Goal: Task Accomplishment & Management: Manage account settings

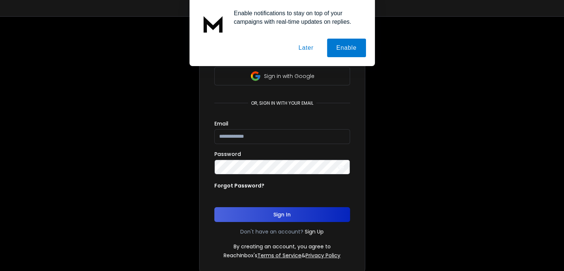
click at [310, 44] on button "Later" at bounding box center [305, 48] width 33 height 19
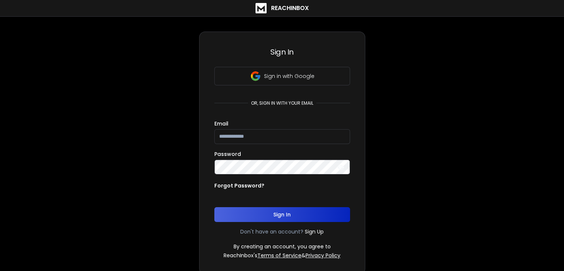
click at [273, 136] on input "email" at bounding box center [282, 136] width 136 height 15
type input "**********"
click at [302, 209] on button "Sign In" at bounding box center [282, 214] width 136 height 15
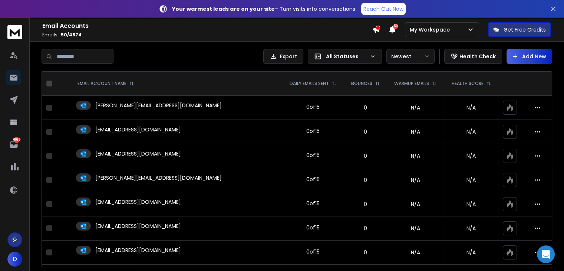
click at [220, 57] on div at bounding box center [150, 56] width 217 height 15
click at [180, 67] on div "Export All Statuses Newest Health Check Add New EMAIL ACCOUNT NAME DAILY EMAILS…" at bounding box center [297, 158] width 511 height 219
click at [214, 48] on div "Export All Statuses Newest Health Check Add New EMAIL ACCOUNT NAME DAILY EMAILS…" at bounding box center [297, 159] width 534 height 234
click at [529, 56] on button "Add New" at bounding box center [530, 56] width 46 height 15
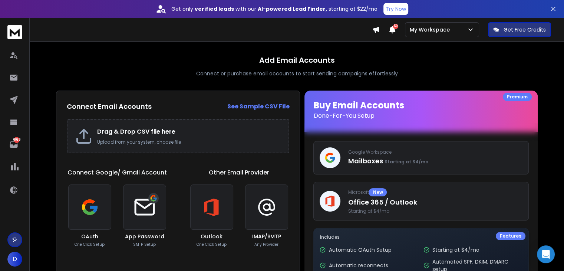
click at [216, 210] on icon at bounding box center [211, 206] width 14 height 17
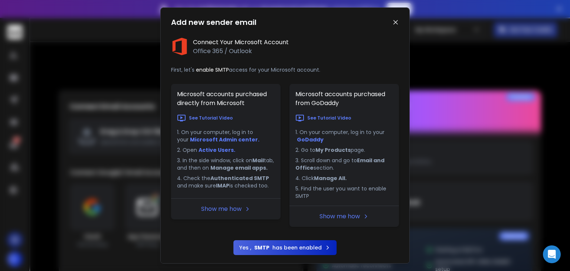
scroll to position [3, 0]
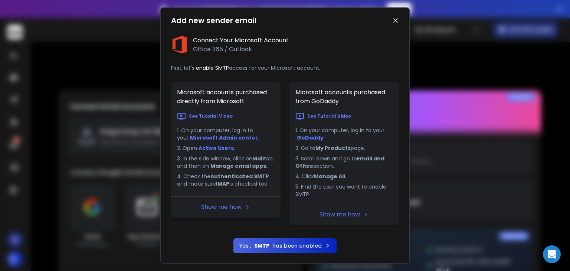
click at [286, 241] on button "Yes , SMTP has been enabled" at bounding box center [284, 245] width 103 height 15
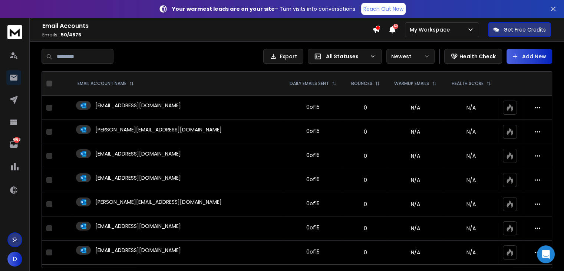
click at [533, 56] on button "Add New" at bounding box center [530, 56] width 46 height 15
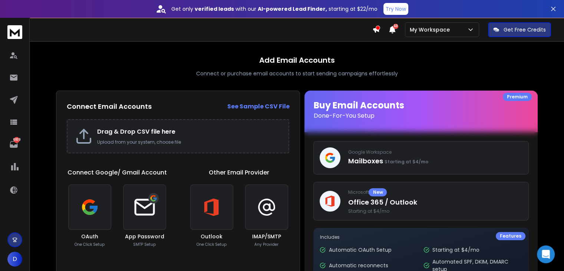
click at [218, 202] on icon at bounding box center [211, 206] width 14 height 17
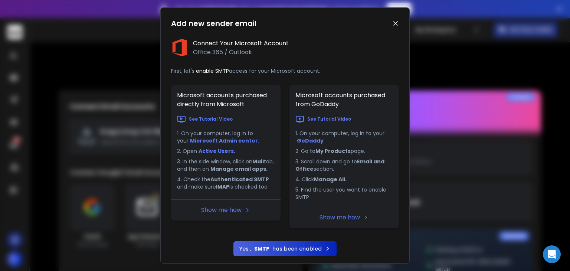
drag, startPoint x: 264, startPoint y: 242, endPoint x: 260, endPoint y: 240, distance: 4.8
click at [263, 242] on button "Yes , SMTP has been enabled" at bounding box center [284, 248] width 103 height 15
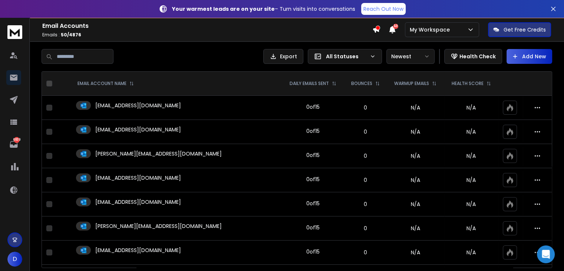
click at [549, 59] on button "Add New" at bounding box center [530, 56] width 46 height 15
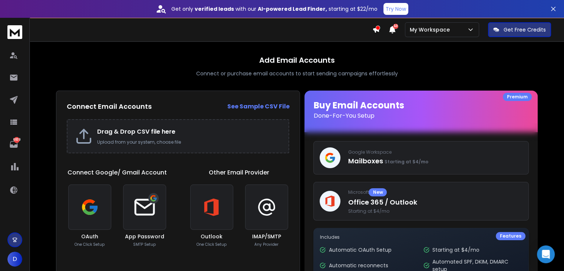
click at [226, 227] on div at bounding box center [211, 206] width 43 height 45
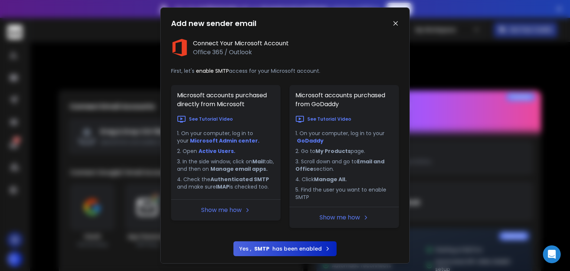
click at [264, 251] on b "SMTP" at bounding box center [261, 248] width 15 height 7
click at [264, 246] on b "SMTP" at bounding box center [261, 248] width 15 height 7
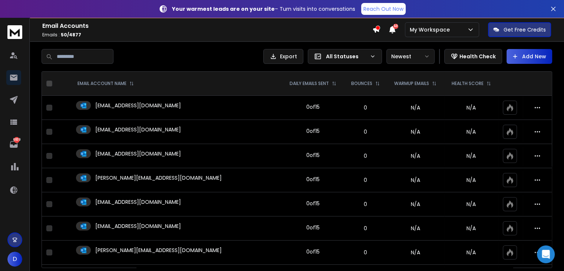
click at [229, 55] on div at bounding box center [150, 56] width 217 height 15
drag, startPoint x: 198, startPoint y: 56, endPoint x: 310, endPoint y: 58, distance: 112.0
click at [198, 56] on div at bounding box center [150, 56] width 217 height 15
click at [354, 56] on p "All Statuses" at bounding box center [346, 56] width 41 height 7
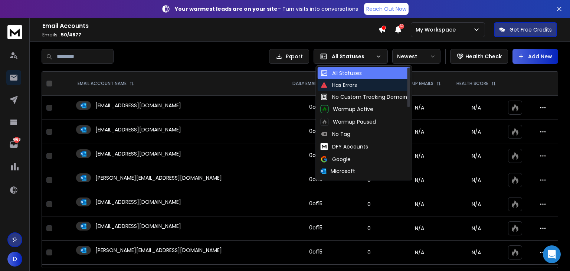
click at [355, 86] on div "Has Errors" at bounding box center [338, 84] width 37 height 7
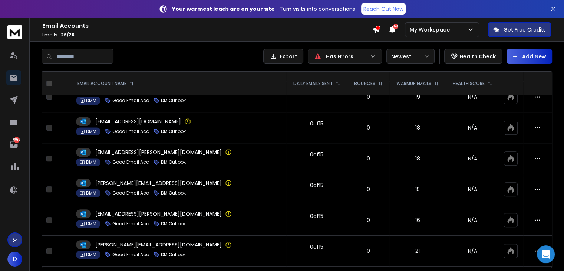
scroll to position [408, 0]
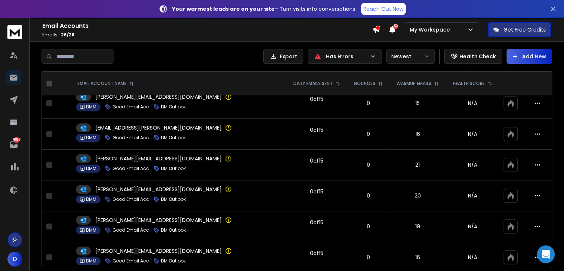
click at [213, 48] on div "Export Has Errors Newest Health Check Add New EMAIL ACCOUNT NAME DAILY EMAILS S…" at bounding box center [297, 159] width 534 height 234
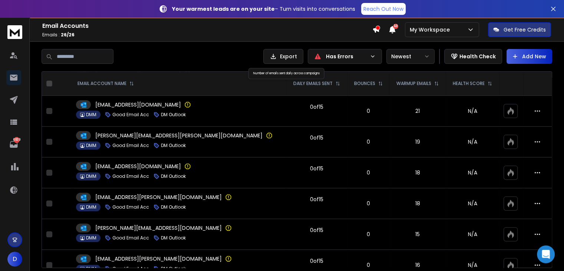
scroll to position [220, 0]
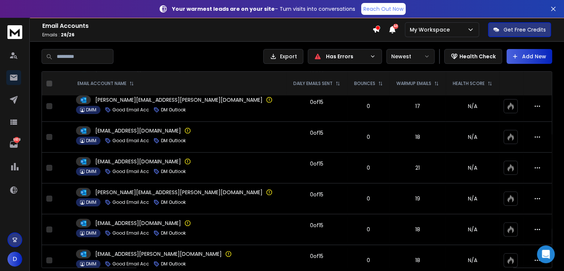
click at [327, 61] on div "Has Errors" at bounding box center [345, 56] width 74 height 15
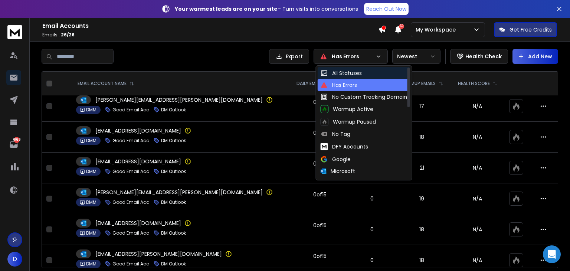
click at [339, 75] on div "All Statuses" at bounding box center [341, 72] width 42 height 7
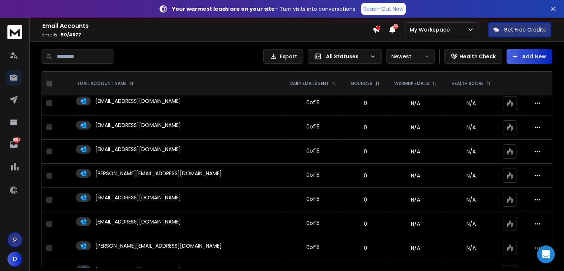
scroll to position [0, 0]
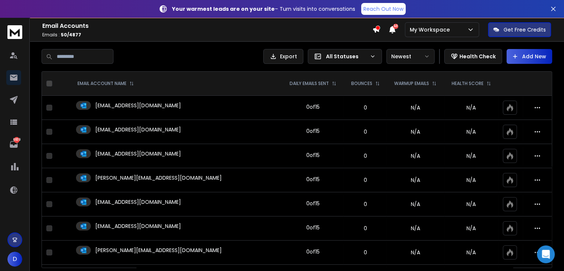
drag, startPoint x: 558, startPoint y: 149, endPoint x: 546, endPoint y: 150, distance: 11.9
click at [558, 150] on div "Export All Statuses Newest Health Check Add New EMAIL ACCOUNT NAME DAILY EMAILS…" at bounding box center [297, 159] width 534 height 234
click at [540, 54] on button "Add New" at bounding box center [530, 56] width 46 height 15
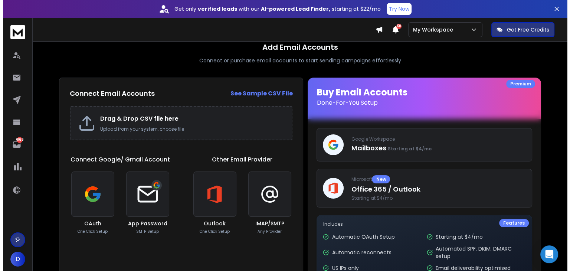
scroll to position [6, 0]
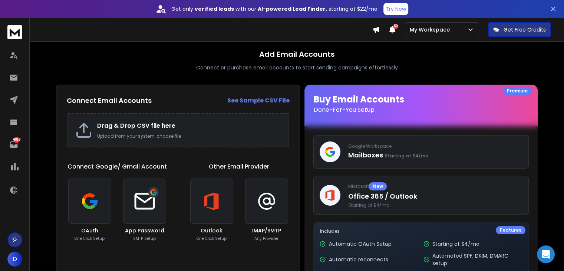
click at [220, 174] on div "Other Email Provider Outlook One Click Setup IMAP/SMTP Any Provider" at bounding box center [239, 201] width 101 height 79
click at [225, 203] on div at bounding box center [211, 200] width 43 height 45
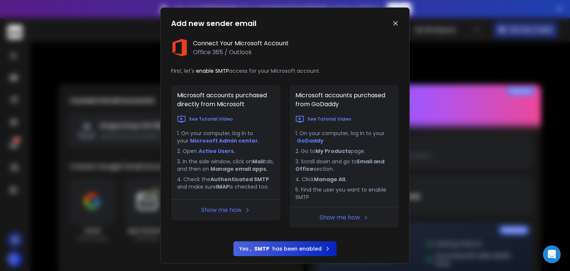
click at [260, 248] on b "SMTP" at bounding box center [261, 248] width 15 height 7
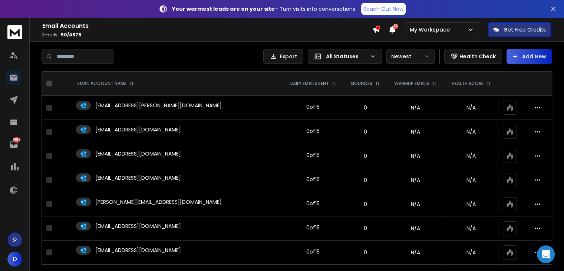
click at [527, 54] on button "Add New" at bounding box center [530, 56] width 46 height 15
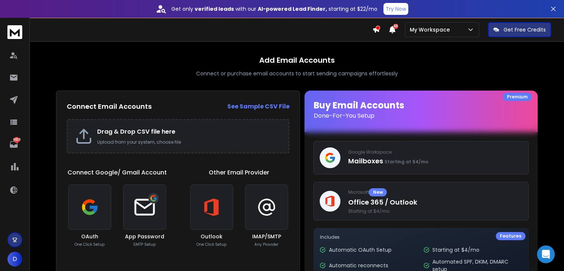
click at [217, 215] on div at bounding box center [211, 207] width 19 height 21
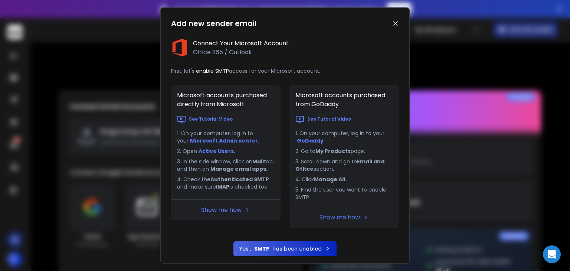
click at [268, 247] on b "SMTP" at bounding box center [261, 248] width 15 height 7
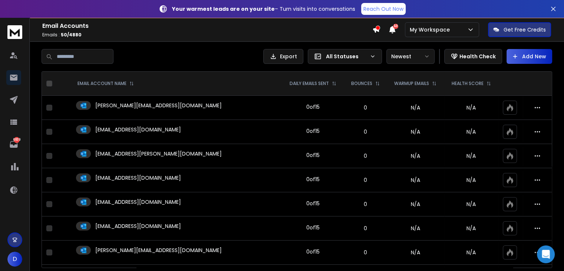
click at [519, 55] on button "Add New" at bounding box center [530, 56] width 46 height 15
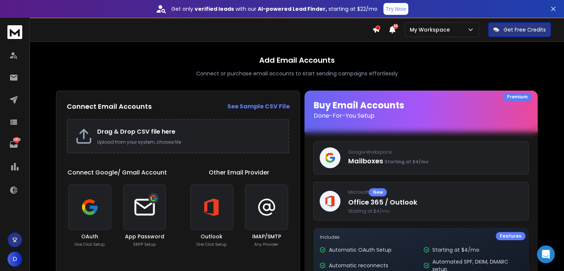
click at [207, 214] on icon at bounding box center [211, 206] width 17 height 17
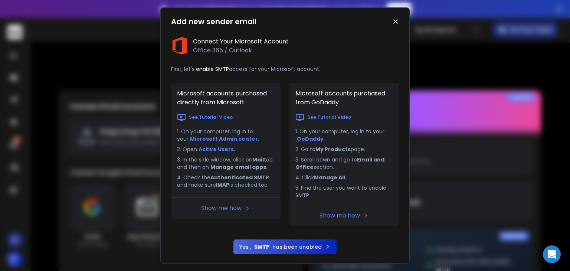
scroll to position [3, 0]
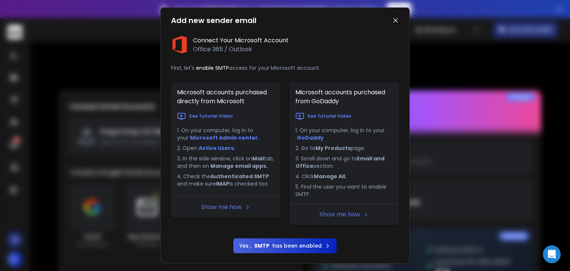
click at [260, 240] on button "Yes , SMTP has been enabled" at bounding box center [284, 245] width 103 height 15
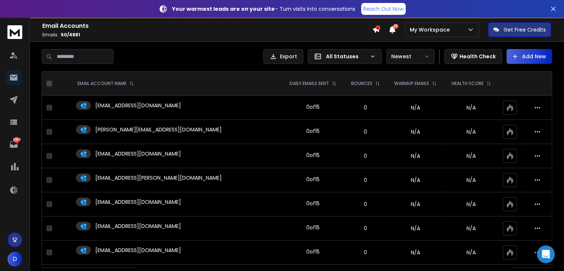
click at [525, 56] on button "Add New" at bounding box center [530, 56] width 46 height 15
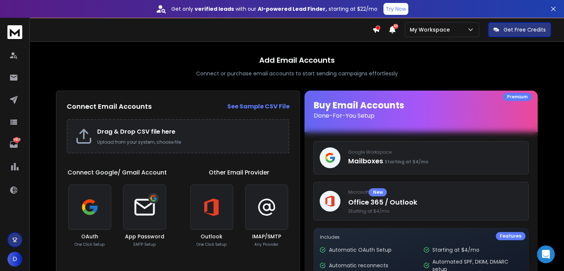
click at [225, 201] on div at bounding box center [211, 206] width 43 height 45
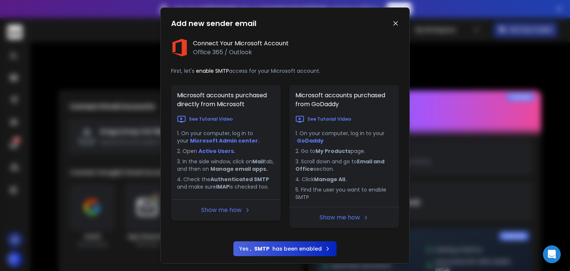
click at [264, 248] on b "SMTP" at bounding box center [261, 248] width 15 height 7
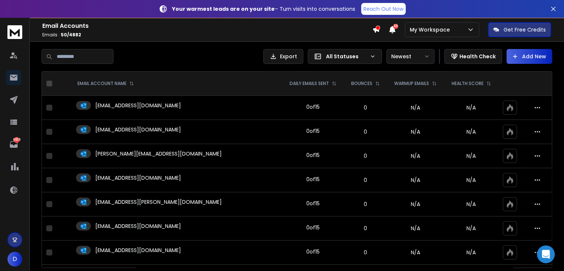
click at [513, 62] on button "Add New" at bounding box center [530, 56] width 46 height 15
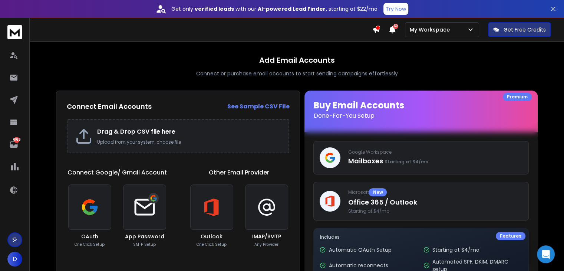
click at [204, 211] on icon at bounding box center [211, 206] width 17 height 17
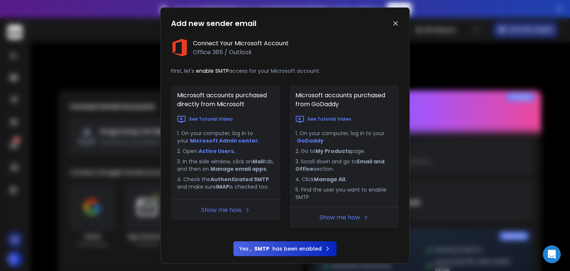
click at [256, 252] on button "Yes , SMTP has been enabled" at bounding box center [284, 248] width 103 height 15
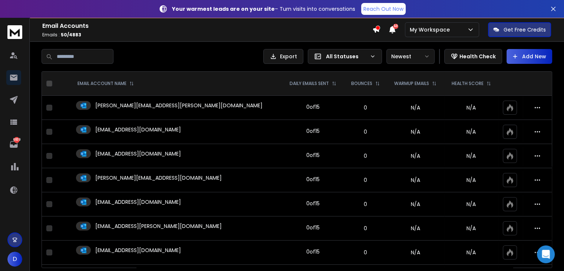
click at [544, 56] on button "Add New" at bounding box center [530, 56] width 46 height 15
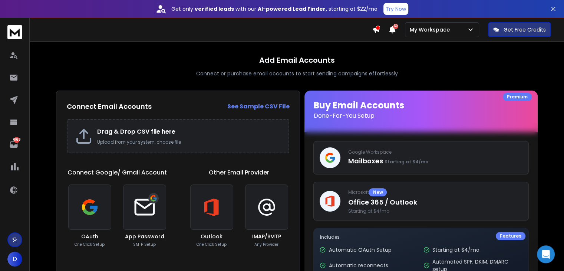
click at [221, 204] on div at bounding box center [211, 206] width 43 height 45
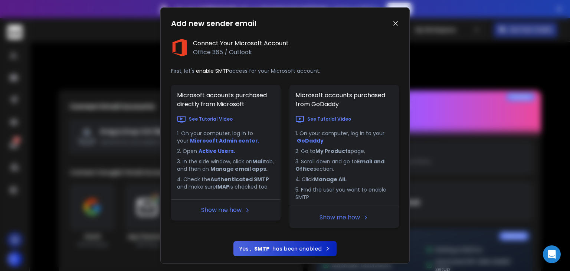
click at [298, 255] on div "Add new sender email Connect Your Microsoft Account Office 365 / Outlook First,…" at bounding box center [284, 135] width 249 height 256
click at [299, 252] on button "Yes , SMTP has been enabled" at bounding box center [284, 248] width 103 height 15
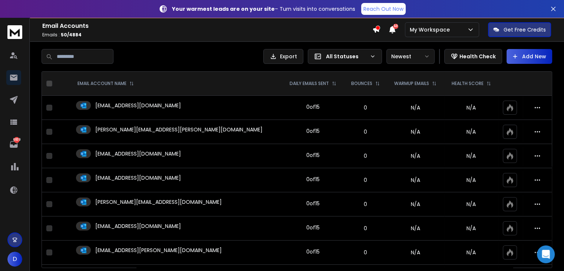
click at [536, 55] on button "Add New" at bounding box center [530, 56] width 46 height 15
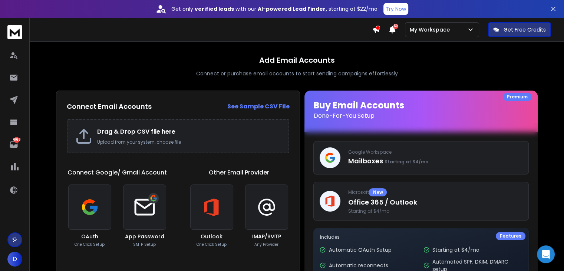
click at [201, 217] on div at bounding box center [211, 206] width 43 height 45
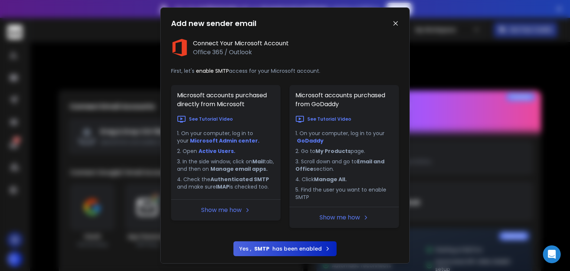
click at [247, 253] on button "Yes , SMTP has been enabled" at bounding box center [284, 248] width 103 height 15
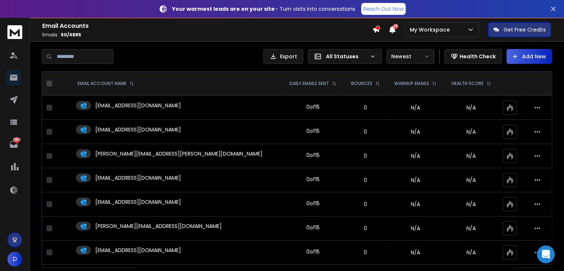
click at [520, 60] on button "Add New" at bounding box center [530, 56] width 46 height 15
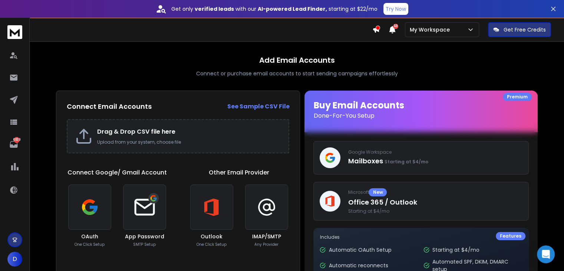
click at [218, 213] on icon at bounding box center [211, 206] width 14 height 17
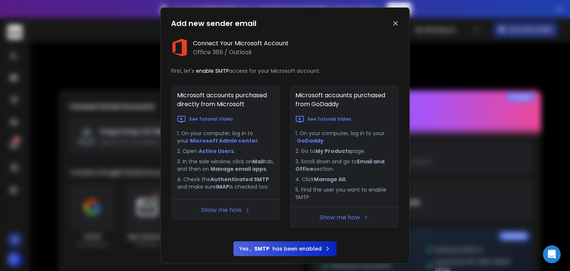
click at [270, 251] on button "Yes , SMTP has been enabled" at bounding box center [284, 248] width 103 height 15
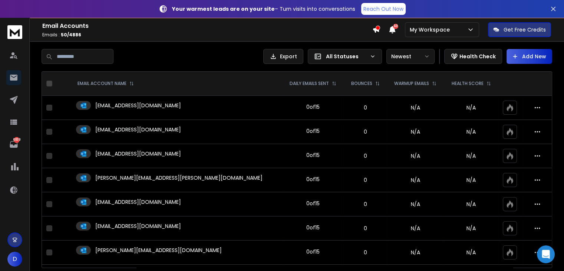
click at [540, 56] on button "Add New" at bounding box center [530, 56] width 46 height 15
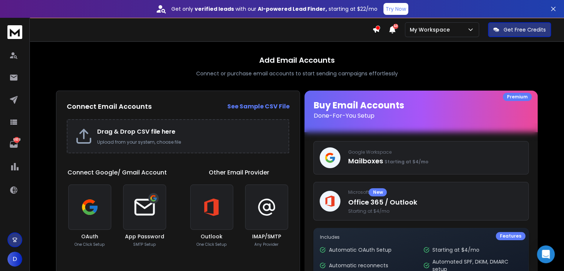
click at [204, 199] on icon at bounding box center [211, 206] width 17 height 17
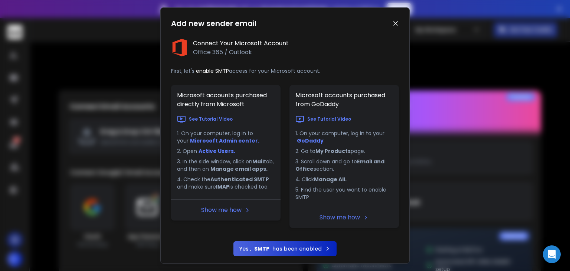
click at [284, 256] on div "Add new sender email Connect Your Microsoft Account Office 365 / Outlook First,…" at bounding box center [284, 135] width 249 height 256
click at [275, 252] on button "Yes , SMTP has been enabled" at bounding box center [284, 248] width 103 height 15
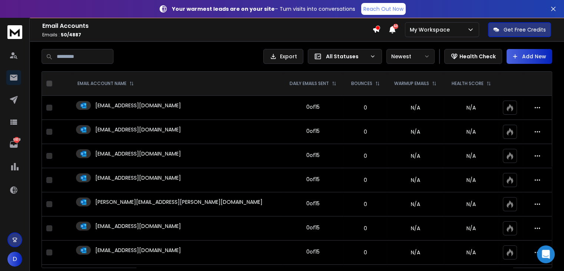
click at [524, 60] on button "Add New" at bounding box center [530, 56] width 46 height 15
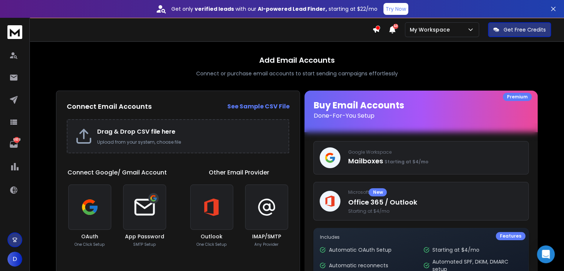
click at [219, 200] on icon at bounding box center [211, 206] width 17 height 17
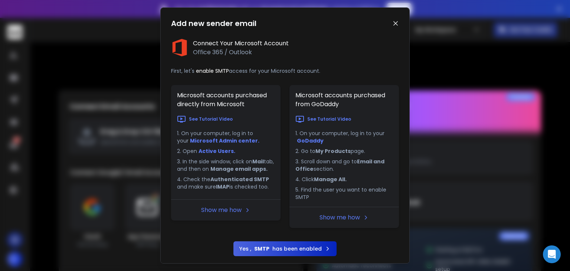
drag, startPoint x: 255, startPoint y: 260, endPoint x: 256, endPoint y: 256, distance: 4.6
click at [256, 260] on div "Add new sender email Connect Your Microsoft Account Office 365 / Outlook First,…" at bounding box center [284, 135] width 249 height 256
drag, startPoint x: 255, startPoint y: 251, endPoint x: 254, endPoint y: 245, distance: 5.7
click at [254, 250] on button "Yes , SMTP has been enabled" at bounding box center [284, 248] width 103 height 15
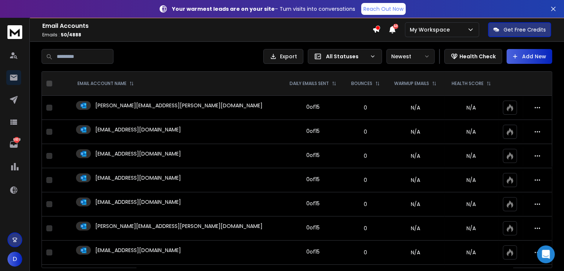
click at [521, 51] on button "Add New" at bounding box center [530, 56] width 46 height 15
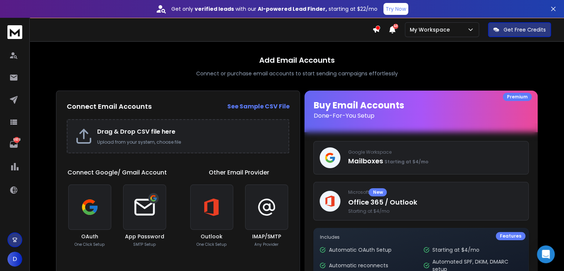
click at [203, 191] on div at bounding box center [211, 206] width 43 height 45
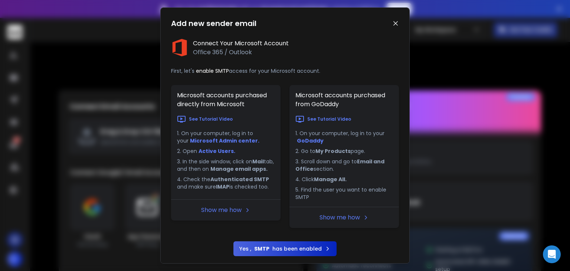
click at [258, 253] on button "Yes , SMTP has been enabled" at bounding box center [284, 248] width 103 height 15
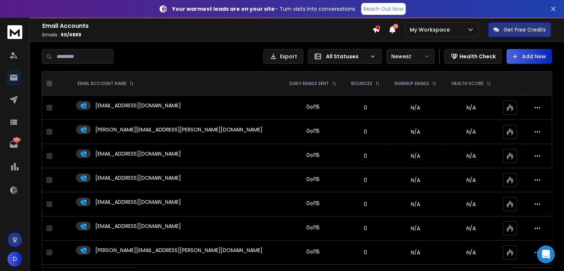
click at [519, 55] on button "Add New" at bounding box center [530, 56] width 46 height 15
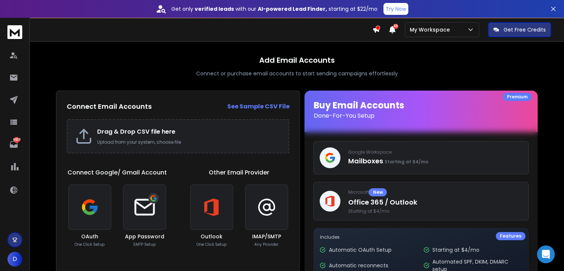
click at [232, 198] on div at bounding box center [211, 206] width 43 height 45
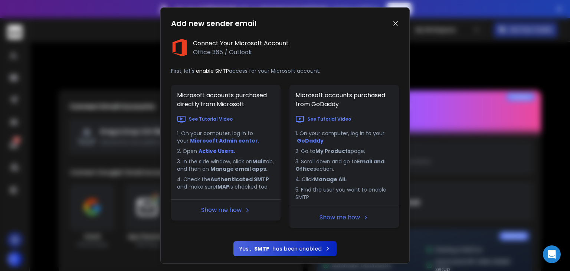
click at [251, 248] on button "Yes , SMTP has been enabled" at bounding box center [284, 248] width 103 height 15
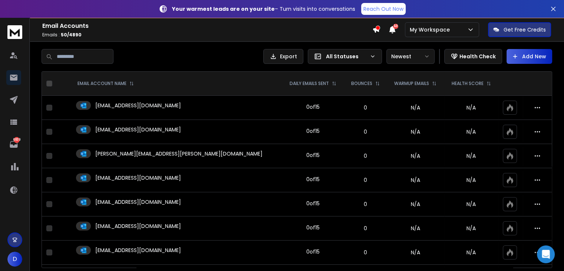
click at [530, 51] on button "Add New" at bounding box center [530, 56] width 46 height 15
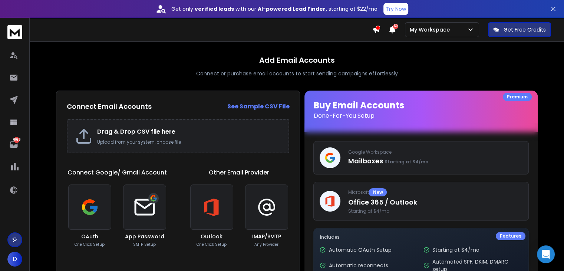
click at [197, 194] on div at bounding box center [211, 206] width 43 height 45
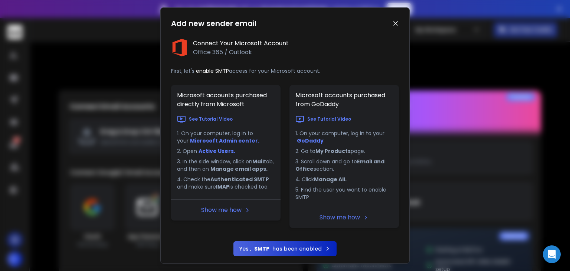
click at [256, 248] on b "SMTP" at bounding box center [261, 248] width 15 height 7
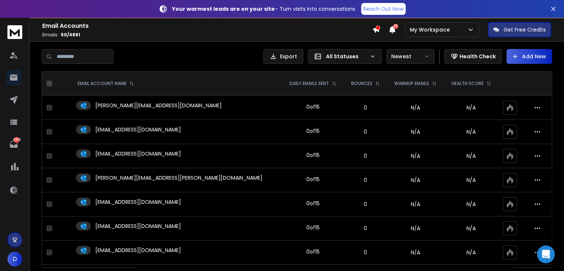
click at [513, 57] on icon at bounding box center [515, 56] width 5 height 5
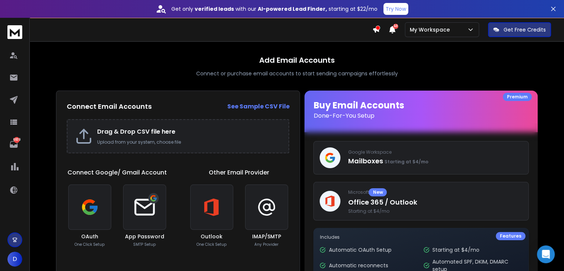
click at [227, 210] on div at bounding box center [211, 206] width 43 height 45
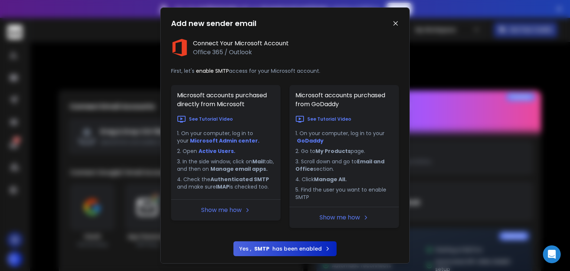
click at [266, 243] on button "Yes , SMTP has been enabled" at bounding box center [284, 248] width 103 height 15
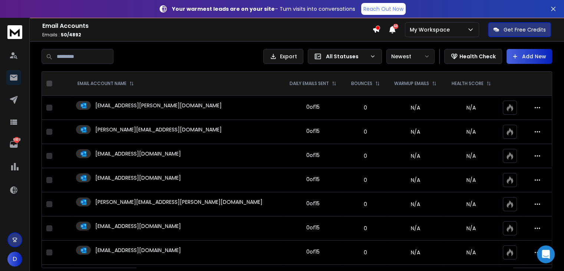
click at [527, 50] on button "Add New" at bounding box center [530, 56] width 46 height 15
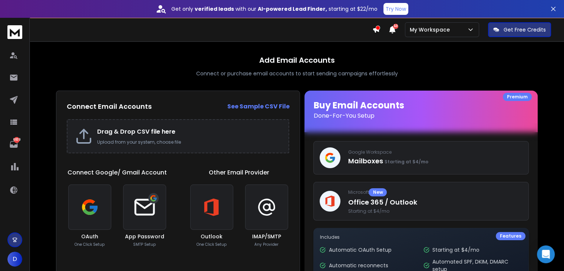
click at [215, 201] on icon at bounding box center [211, 206] width 17 height 17
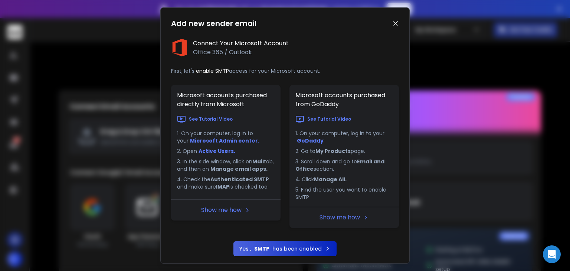
click at [256, 247] on b "SMTP" at bounding box center [261, 248] width 15 height 7
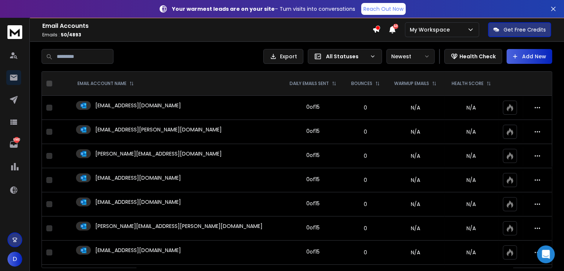
click at [543, 57] on button "Add New" at bounding box center [530, 56] width 46 height 15
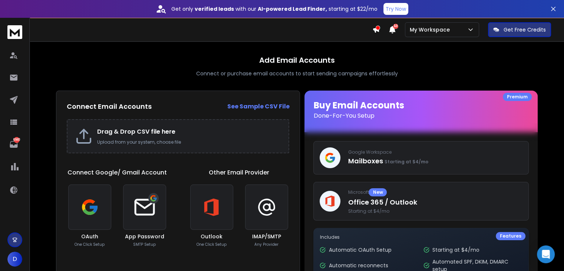
click at [231, 200] on div at bounding box center [211, 206] width 43 height 45
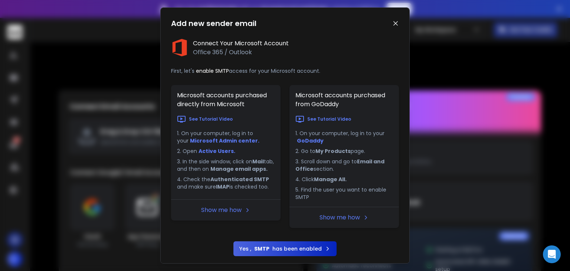
click at [260, 245] on button "Yes , SMTP has been enabled" at bounding box center [284, 248] width 103 height 15
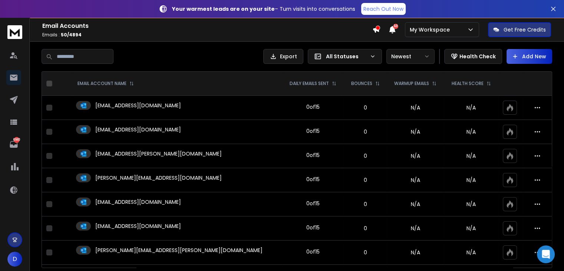
click at [531, 55] on button "Add New" at bounding box center [530, 56] width 46 height 15
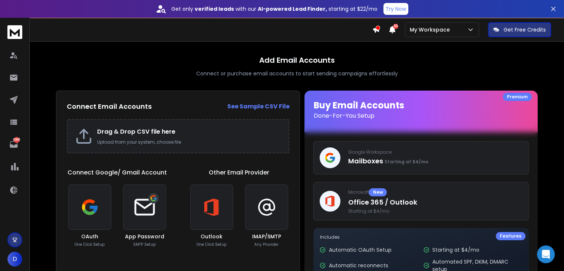
click at [202, 192] on div at bounding box center [211, 206] width 43 height 45
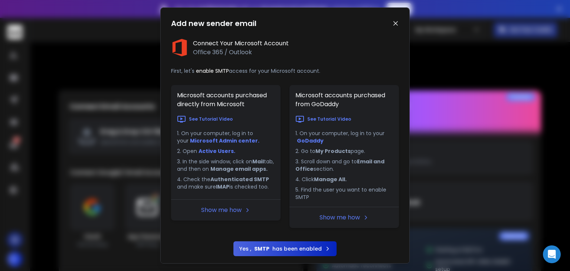
click at [261, 251] on b "SMTP" at bounding box center [261, 248] width 15 height 7
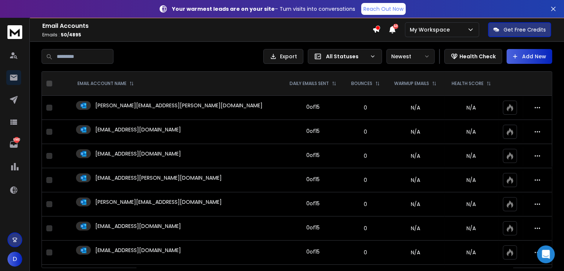
click at [540, 52] on button "Add New" at bounding box center [530, 56] width 46 height 15
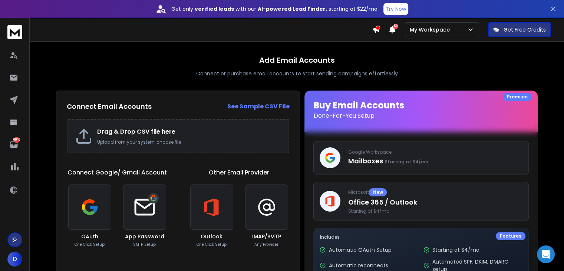
click at [208, 221] on div at bounding box center [211, 206] width 43 height 45
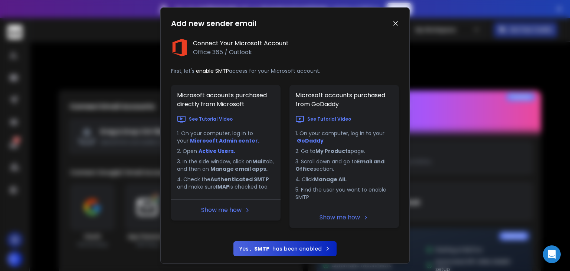
click at [264, 250] on b "SMTP" at bounding box center [261, 248] width 15 height 7
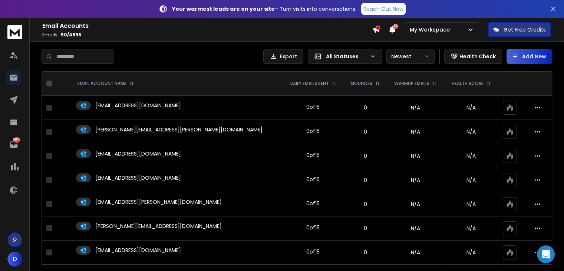
click at [518, 62] on button "Add New" at bounding box center [530, 56] width 46 height 15
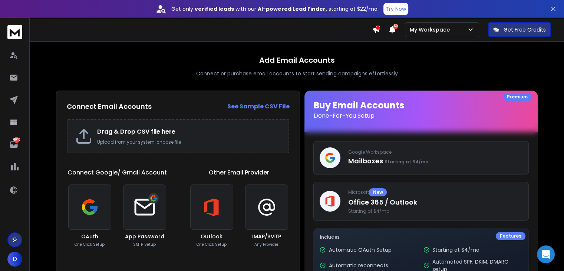
click at [218, 197] on div at bounding box center [211, 207] width 19 height 21
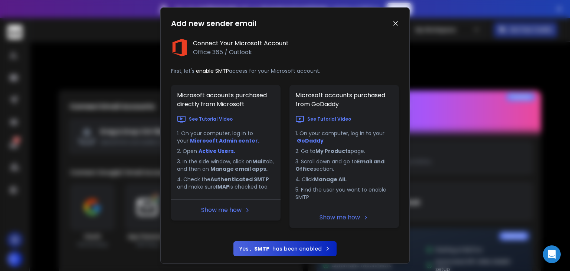
click at [258, 245] on button "Yes , SMTP has been enabled" at bounding box center [284, 248] width 103 height 15
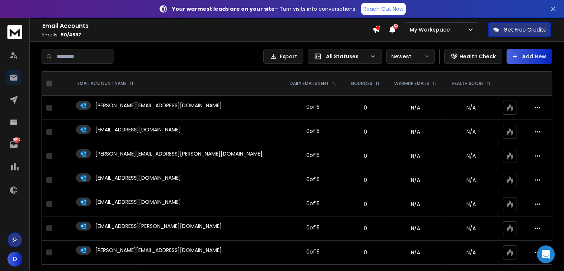
click at [525, 57] on button "Add New" at bounding box center [530, 56] width 46 height 15
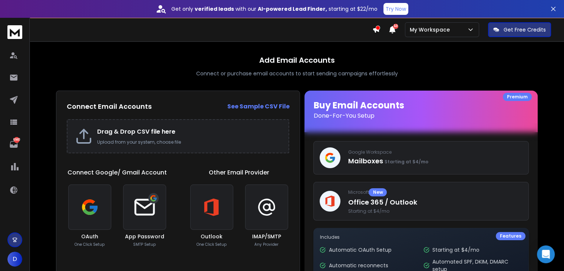
click at [226, 205] on div at bounding box center [211, 206] width 43 height 45
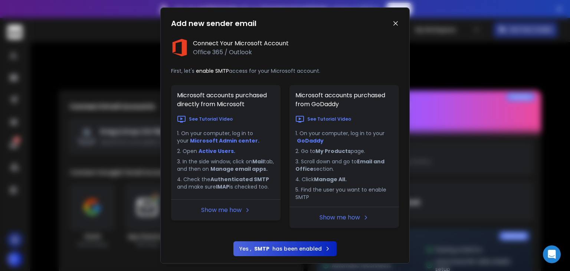
click at [263, 250] on b "SMTP" at bounding box center [261, 248] width 15 height 7
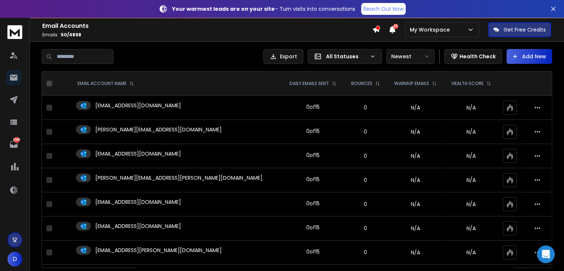
click at [529, 64] on div "Export All Statuses Newest Health Check Add New EMAIL ACCOUNT NAME DAILY EMAILS…" at bounding box center [297, 158] width 511 height 219
click at [527, 59] on button "Add New" at bounding box center [530, 56] width 46 height 15
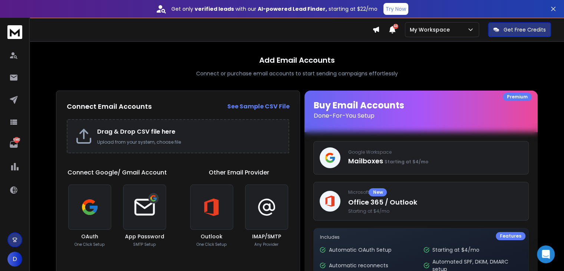
click at [201, 210] on div at bounding box center [211, 206] width 43 height 45
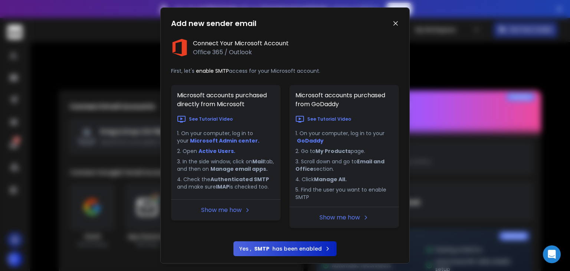
click at [271, 249] on button "Yes , SMTP has been enabled" at bounding box center [284, 248] width 103 height 15
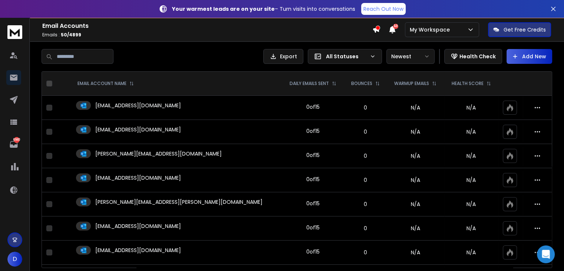
click at [523, 52] on button "Add New" at bounding box center [530, 56] width 46 height 15
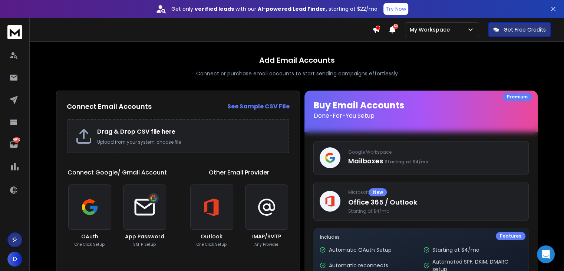
click at [218, 204] on icon at bounding box center [211, 206] width 14 height 17
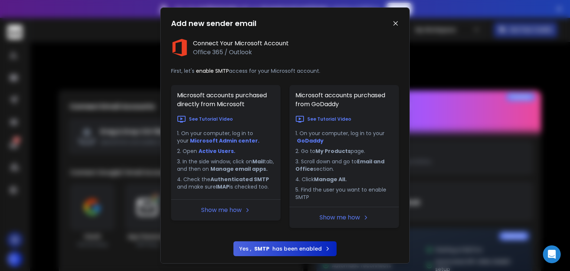
click at [256, 252] on button "Yes , SMTP has been enabled" at bounding box center [284, 248] width 103 height 15
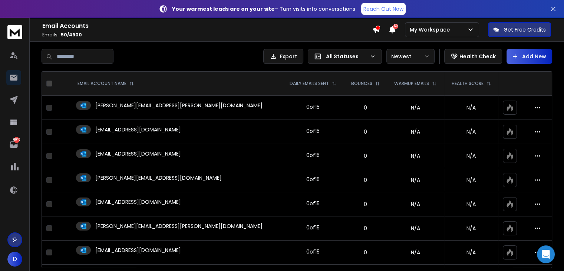
click at [520, 61] on button "Add New" at bounding box center [530, 56] width 46 height 15
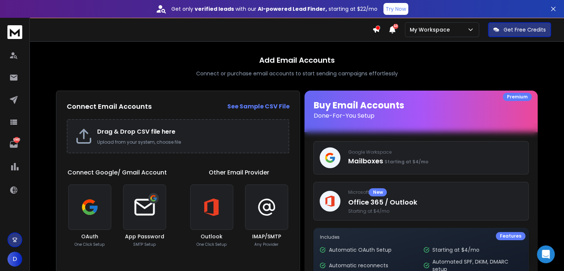
click at [216, 212] on icon at bounding box center [211, 206] width 14 height 17
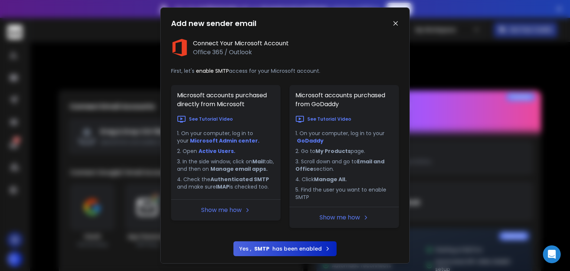
click at [281, 246] on button "Yes , SMTP has been enabled" at bounding box center [284, 248] width 103 height 15
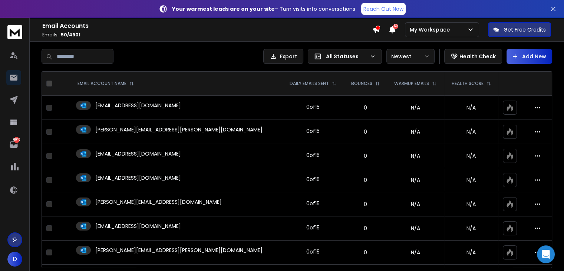
click at [529, 58] on button "Add New" at bounding box center [530, 56] width 46 height 15
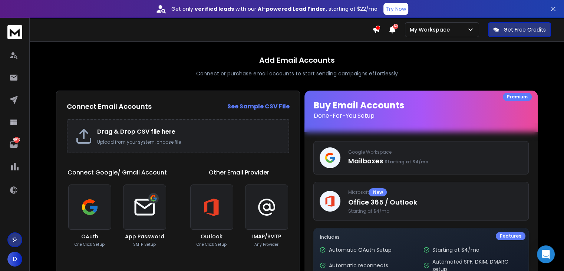
click at [215, 187] on div at bounding box center [211, 206] width 43 height 45
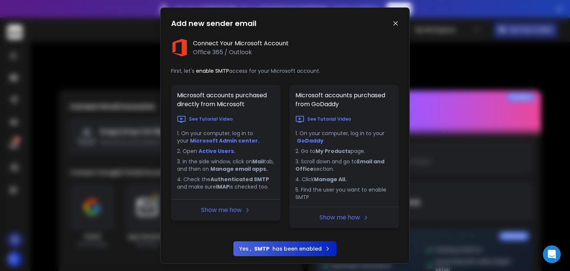
click at [261, 247] on b "SMTP" at bounding box center [261, 248] width 15 height 7
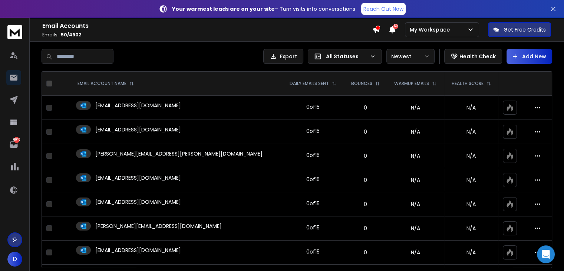
click at [522, 62] on button "Add New" at bounding box center [530, 56] width 46 height 15
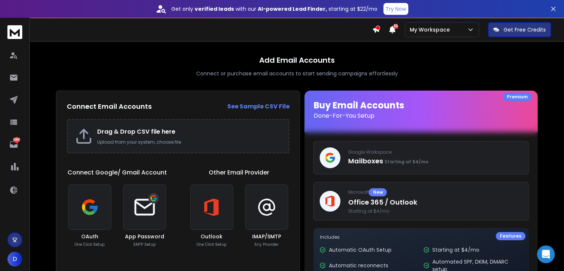
click at [197, 215] on div at bounding box center [211, 206] width 43 height 45
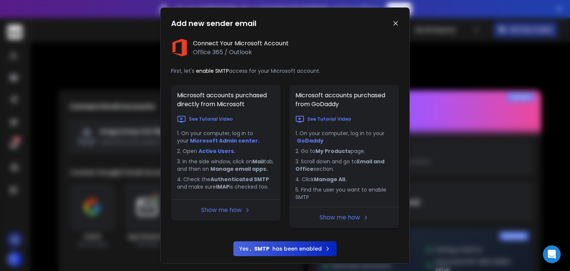
click at [265, 249] on b "SMTP" at bounding box center [261, 248] width 15 height 7
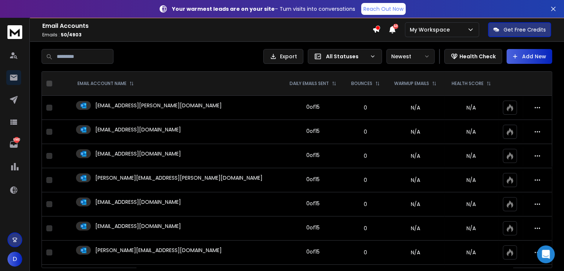
click at [533, 58] on button "Add New" at bounding box center [530, 56] width 46 height 15
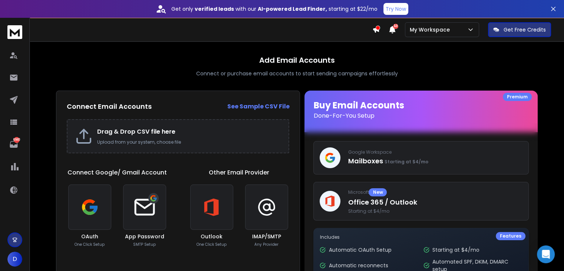
click at [226, 195] on div at bounding box center [211, 206] width 43 height 45
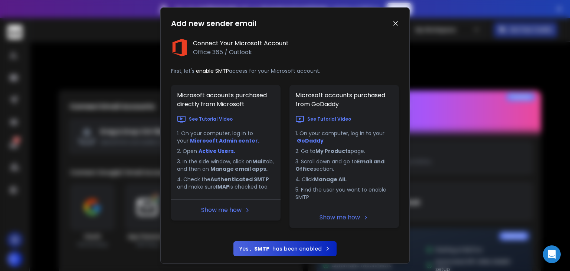
click at [259, 246] on b "SMTP" at bounding box center [261, 248] width 15 height 7
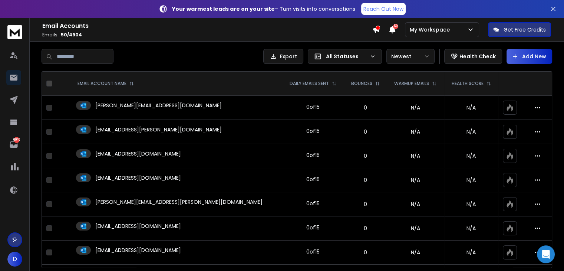
click at [211, 40] on div "Email Accounts Emails : 50 / 4904 50 My Workspace Get Free Credits" at bounding box center [282, 30] width 564 height 24
click at [193, 49] on div at bounding box center [150, 56] width 217 height 15
click at [322, 53] on icon at bounding box center [317, 56] width 7 height 7
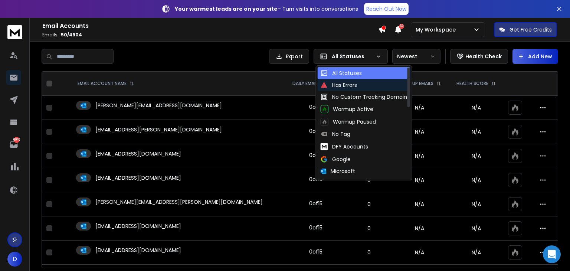
click at [346, 86] on div "Has Errors" at bounding box center [338, 84] width 37 height 7
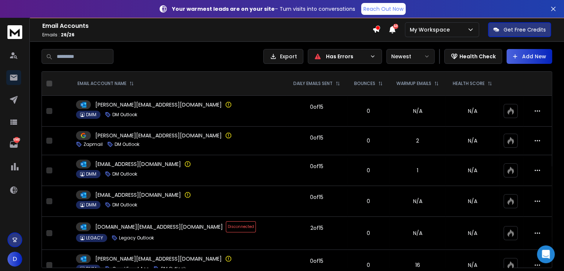
click at [181, 113] on div "DMM DM Outlook" at bounding box center [179, 115] width 206 height 8
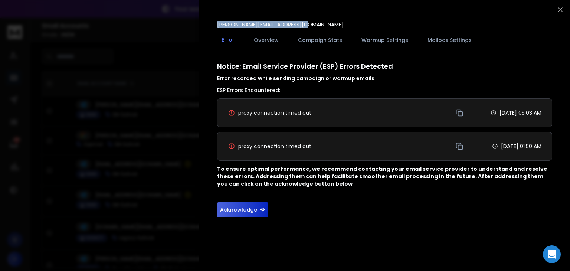
copy p "ig-isabella@digimavsmail13.com"
drag, startPoint x: 310, startPoint y: 24, endPoint x: 211, endPoint y: 13, distance: 99.2
click at [211, 13] on div "ig-isabella@digimavsmail13.com Error Overview Campaign Stats Warmup Settings Ma…" at bounding box center [384, 119] width 353 height 220
click at [182, 113] on div at bounding box center [285, 135] width 570 height 271
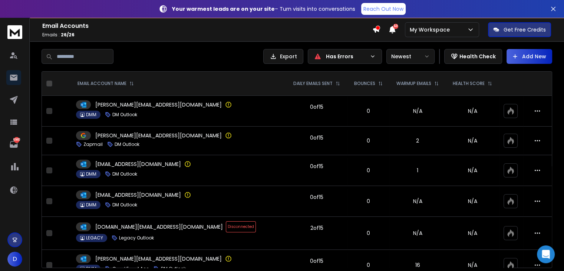
click at [537, 53] on button "Add New" at bounding box center [530, 56] width 46 height 15
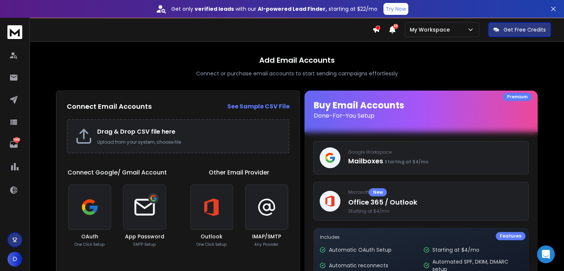
click at [210, 207] on icon at bounding box center [211, 206] width 17 height 17
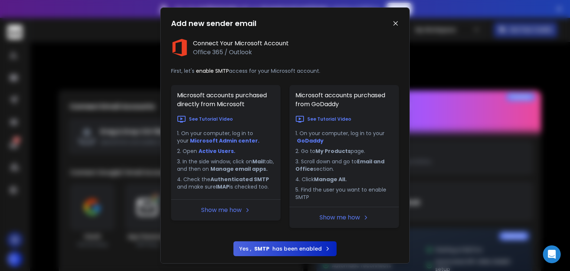
click at [267, 251] on b "SMTP" at bounding box center [261, 248] width 15 height 7
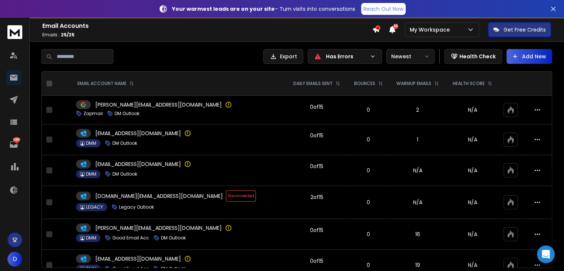
click at [190, 141] on div "DMM DM Outlook" at bounding box center [179, 143] width 206 height 8
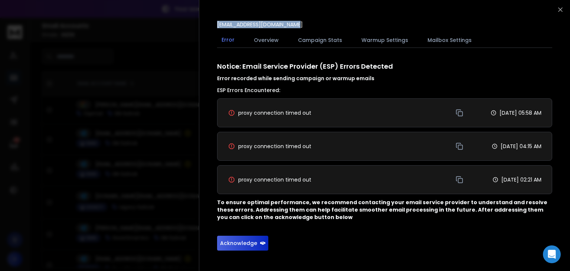
copy p "[EMAIL_ADDRESS][DOMAIN_NAME]"
drag, startPoint x: 304, startPoint y: 24, endPoint x: 214, endPoint y: 19, distance: 90.3
click at [214, 18] on div "weston-a@mavrixaisystem.com Error Overview Campaign Stats Warmup Settings Mailb…" at bounding box center [384, 135] width 353 height 253
click at [177, 171] on div at bounding box center [285, 135] width 570 height 271
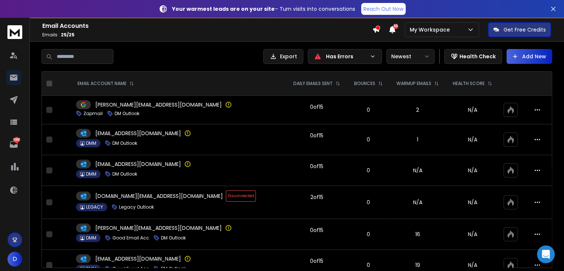
click at [524, 55] on button "Add New" at bounding box center [530, 56] width 46 height 15
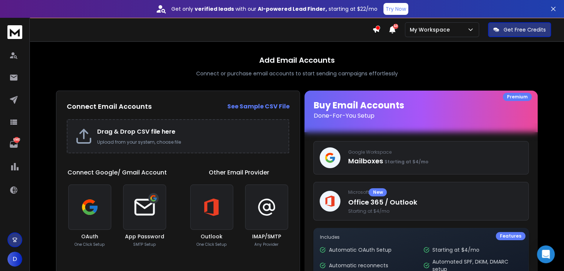
click at [214, 188] on div at bounding box center [211, 206] width 43 height 45
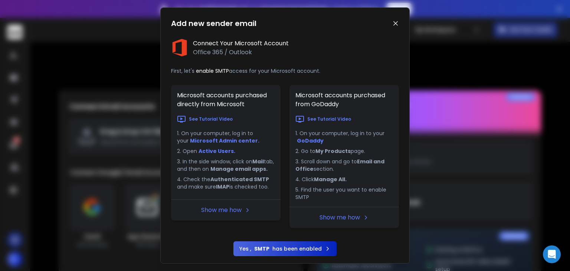
click at [256, 241] on button "Yes , SMTP has been enabled" at bounding box center [284, 248] width 103 height 15
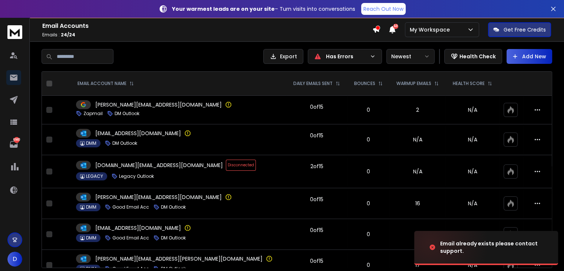
click at [194, 133] on div "[EMAIL_ADDRESS][DOMAIN_NAME]" at bounding box center [179, 133] width 206 height 9
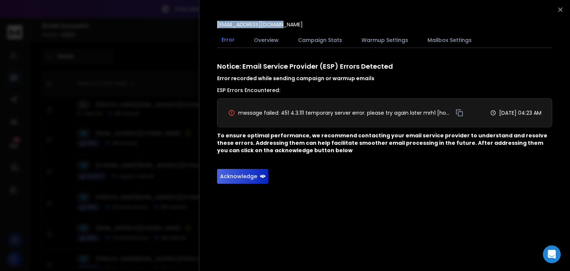
drag, startPoint x: 281, startPoint y: 24, endPoint x: 216, endPoint y: 22, distance: 65.7
click at [214, 22] on div "[EMAIL_ADDRESS][DOMAIN_NAME] Error Overview Campaign Stats Warmup Settings Mail…" at bounding box center [384, 102] width 353 height 187
copy p "[EMAIL_ADDRESS][DOMAIN_NAME]"
click at [96, 132] on div at bounding box center [285, 135] width 570 height 271
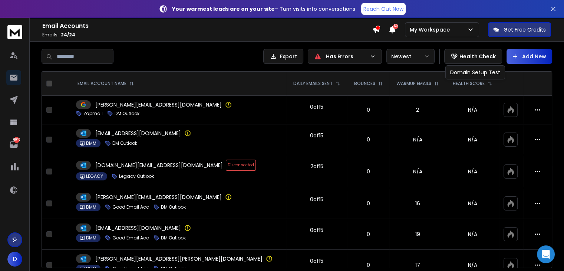
click at [521, 54] on button "Add New" at bounding box center [530, 56] width 46 height 15
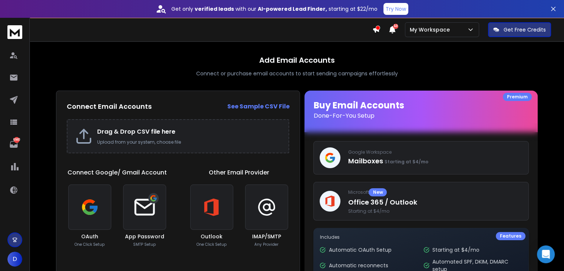
click at [194, 211] on div at bounding box center [211, 206] width 43 height 45
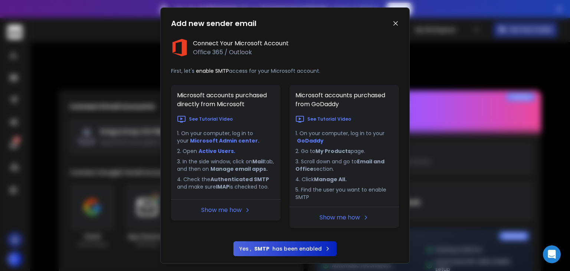
click at [266, 252] on button "Yes , SMTP has been enabled" at bounding box center [284, 248] width 103 height 15
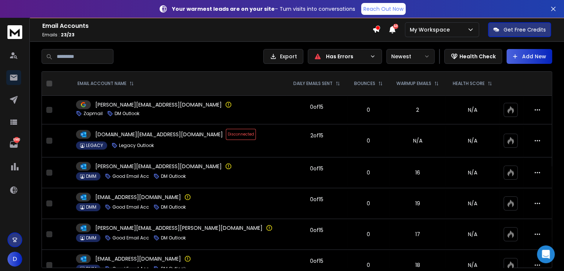
click at [194, 135] on p "[DOMAIN_NAME][EMAIL_ADDRESS][DOMAIN_NAME]" at bounding box center [159, 134] width 128 height 7
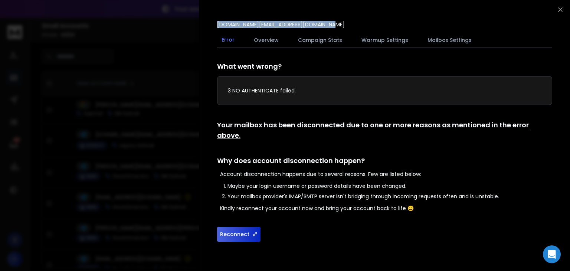
copy body "Multi Select Table Sheet glenntucker.gt@legacyalliancemail1.com"
drag, startPoint x: 322, startPoint y: 24, endPoint x: 189, endPoint y: 19, distance: 133.2
click at [189, 20] on body "Your warmest leads are on your site – Turn visits into conversations Reach Out …" at bounding box center [282, 135] width 564 height 271
click at [165, 72] on div at bounding box center [285, 135] width 570 height 271
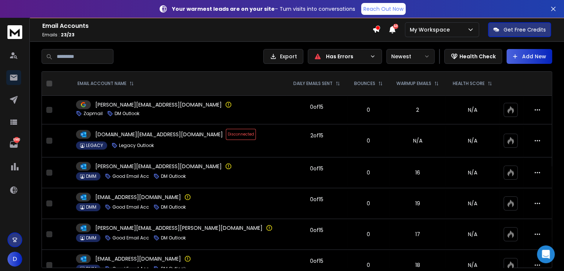
click at [520, 58] on button "Add New" at bounding box center [530, 56] width 46 height 15
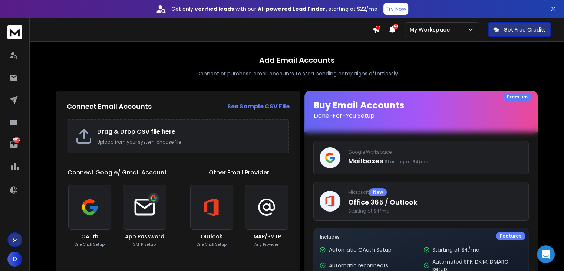
click at [217, 214] on icon at bounding box center [211, 206] width 14 height 17
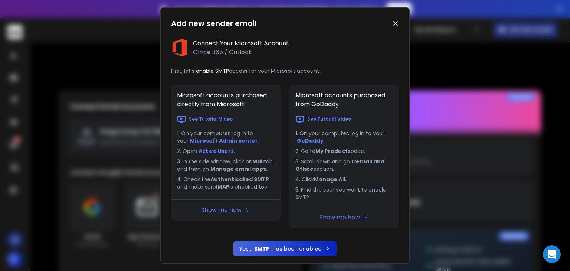
click at [266, 255] on button "Yes , SMTP has been enabled" at bounding box center [284, 248] width 103 height 15
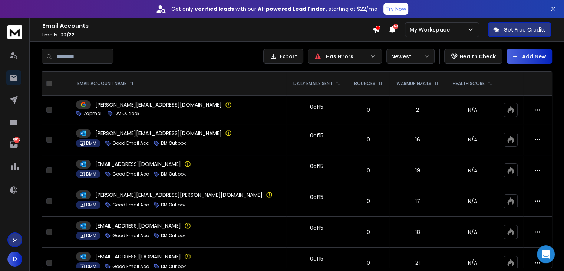
click at [194, 134] on div "[PERSON_NAME][EMAIL_ADDRESS][DOMAIN_NAME]" at bounding box center [179, 133] width 206 height 9
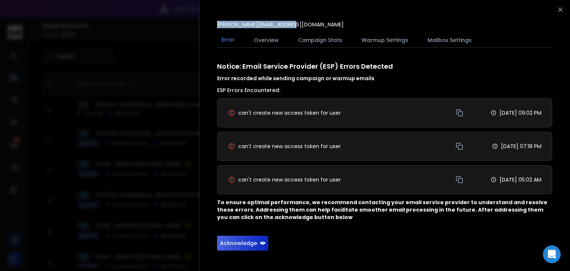
drag, startPoint x: 300, startPoint y: 22, endPoint x: 199, endPoint y: 27, distance: 101.0
click at [200, 27] on div "Multi Select Table Sheet [PERSON_NAME][EMAIL_ADDRESS][DOMAIN_NAME] Error Overvi…" at bounding box center [384, 135] width 371 height 271
copy p "[PERSON_NAME][EMAIL_ADDRESS][DOMAIN_NAME]"
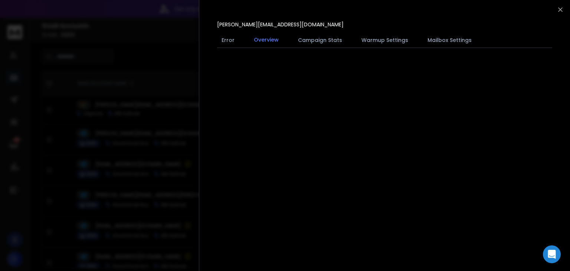
click at [175, 198] on div at bounding box center [285, 135] width 570 height 271
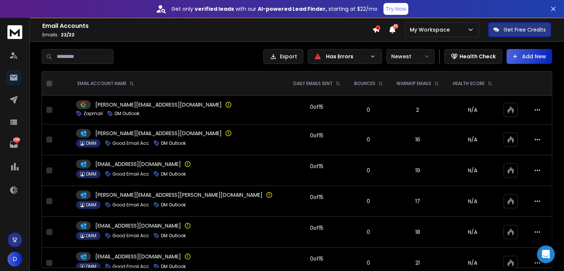
click at [185, 136] on div "barrett@digimavsmail16.com" at bounding box center [179, 133] width 206 height 9
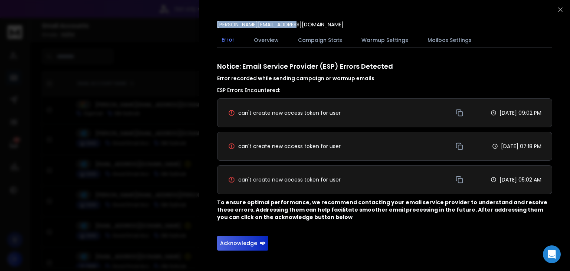
copy body "Multi Select Table Sheet barrett@digimavsmail16.com"
drag, startPoint x: 306, startPoint y: 22, endPoint x: 197, endPoint y: 19, distance: 109.4
click at [197, 19] on body "Get only verified leads with our AI-powered Lead Finder, starting at $22/mo Try…" at bounding box center [282, 135] width 564 height 271
copy body "Multi Select Table Sheet barrett@digimavsmail16.com"
drag, startPoint x: 99, startPoint y: 127, endPoint x: 116, endPoint y: 131, distance: 16.8
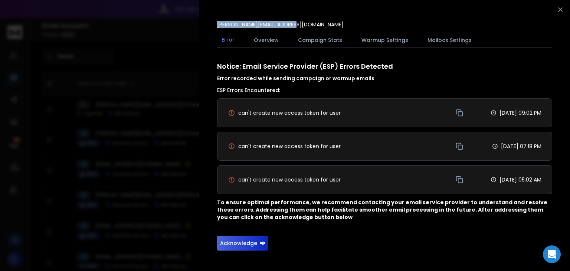
click at [99, 127] on div at bounding box center [285, 135] width 570 height 271
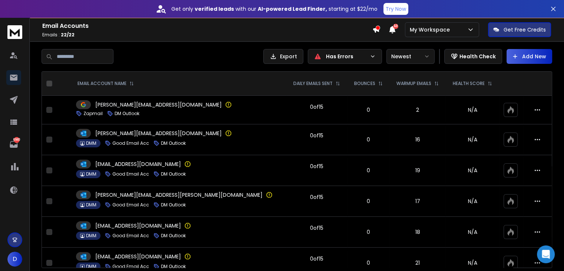
click at [530, 60] on button "Add New" at bounding box center [530, 56] width 46 height 15
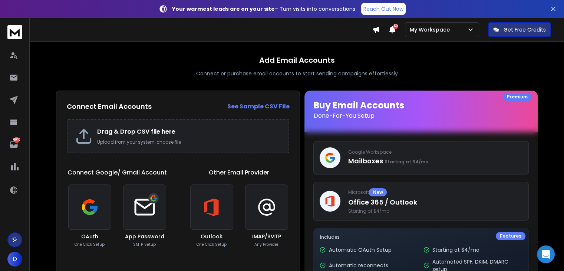
click at [230, 196] on div at bounding box center [211, 206] width 43 height 45
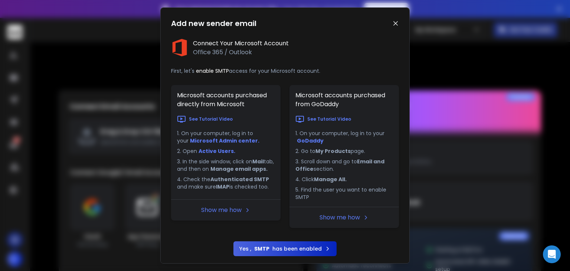
drag, startPoint x: 285, startPoint y: 251, endPoint x: 289, endPoint y: 245, distance: 7.1
click at [286, 251] on button "Yes , SMTP has been enabled" at bounding box center [284, 248] width 103 height 15
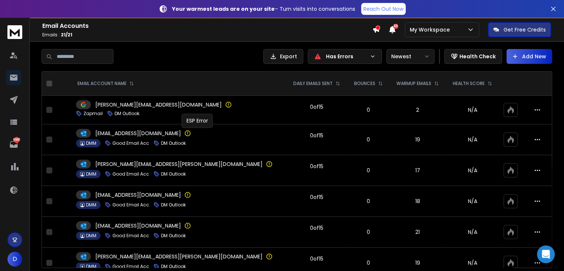
click at [191, 131] on icon at bounding box center [188, 134] width 6 height 6
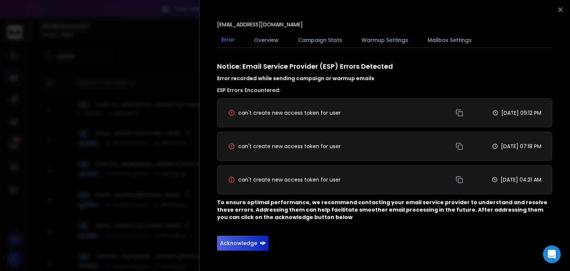
drag, startPoint x: 310, startPoint y: 22, endPoint x: 212, endPoint y: 15, distance: 97.8
click at [212, 15] on div "[EMAIL_ADDRESS][DOMAIN_NAME] Error Overview Campaign Stats Warmup Settings Mail…" at bounding box center [384, 135] width 353 height 253
copy p "[EMAIL_ADDRESS][DOMAIN_NAME]"
click at [159, 182] on div at bounding box center [285, 135] width 570 height 271
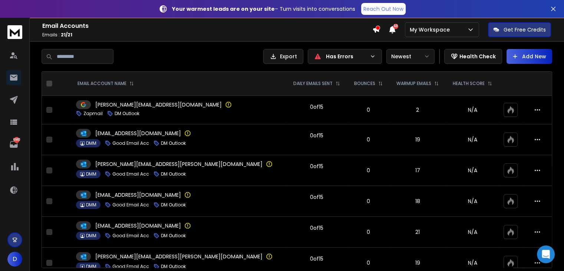
click at [544, 54] on button "Add New" at bounding box center [530, 56] width 46 height 15
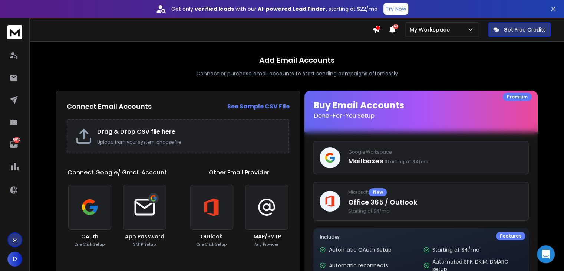
click at [220, 197] on div at bounding box center [211, 206] width 43 height 45
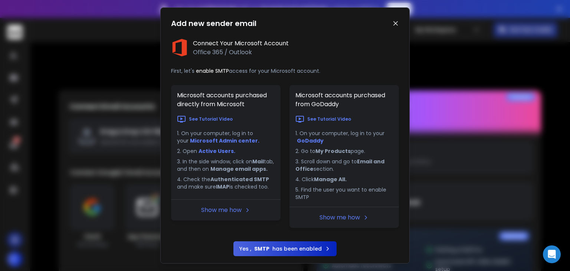
click at [258, 244] on button "Yes , SMTP has been enabled" at bounding box center [284, 248] width 103 height 15
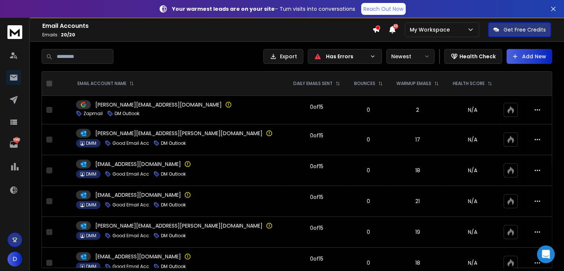
click at [194, 171] on div "DMM Good Email Acc DM Outlook" at bounding box center [179, 174] width 206 height 8
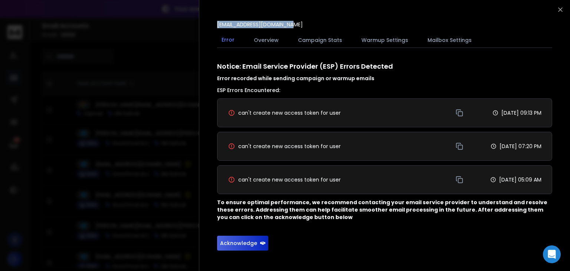
drag, startPoint x: 294, startPoint y: 24, endPoint x: 214, endPoint y: 20, distance: 80.2
click at [214, 20] on div "[EMAIL_ADDRESS][DOMAIN_NAME] Error Overview Campaign Stats Warmup Settings Mail…" at bounding box center [384, 135] width 353 height 253
copy p "[EMAIL_ADDRESS][DOMAIN_NAME]"
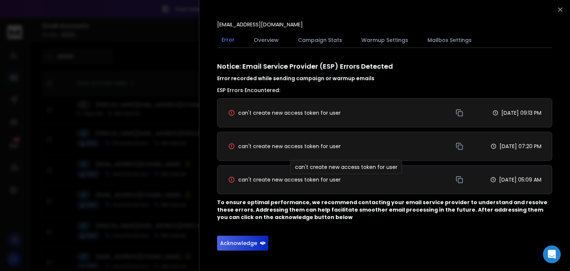
click at [79, 132] on div at bounding box center [285, 135] width 570 height 271
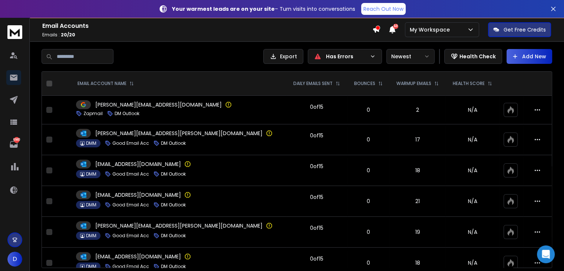
drag, startPoint x: 532, startPoint y: 56, endPoint x: 536, endPoint y: 54, distance: 4.5
click at [532, 56] on button "Add New" at bounding box center [530, 56] width 46 height 15
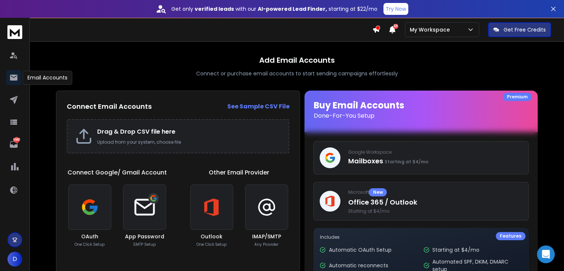
click at [18, 82] on link at bounding box center [13, 77] width 15 height 15
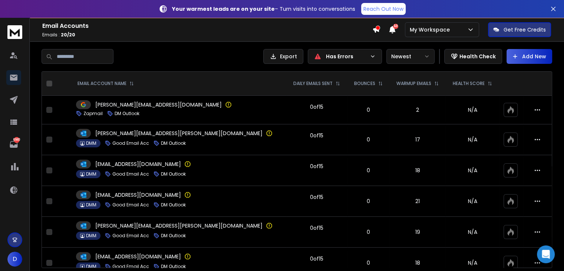
click at [200, 142] on div "DMM Good Email Acc DM Outlook" at bounding box center [179, 143] width 206 height 8
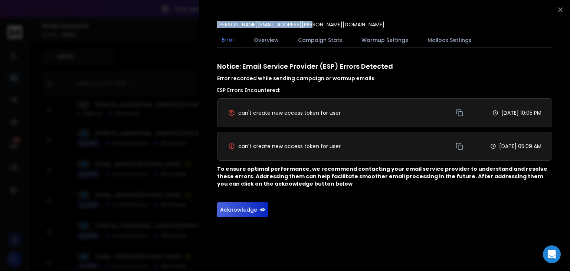
drag, startPoint x: 312, startPoint y: 25, endPoint x: 200, endPoint y: 29, distance: 112.0
click at [200, 29] on div "Multi Select Table Sheet barrett.logan@digimavsmail16.com Error Overview Campai…" at bounding box center [384, 135] width 371 height 271
copy p "barrett.logan@digimavsmail16.com"
click at [177, 149] on div at bounding box center [285, 135] width 570 height 271
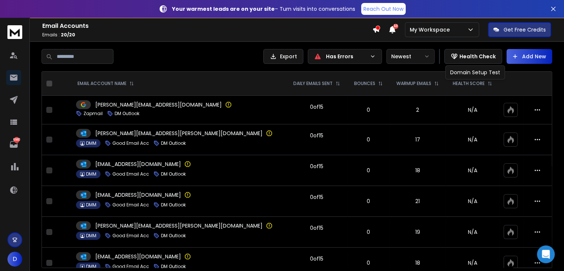
click at [518, 54] on icon at bounding box center [515, 56] width 5 height 5
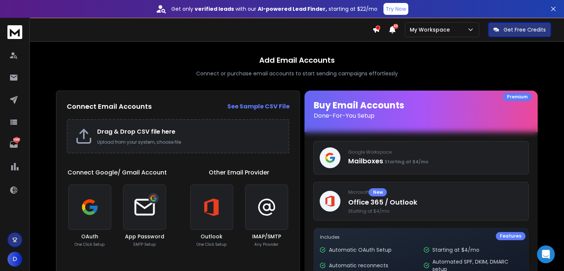
click at [222, 214] on div at bounding box center [211, 206] width 43 height 45
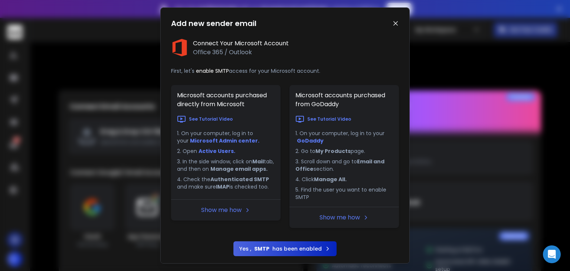
click at [271, 246] on button "Yes , SMTP has been enabled" at bounding box center [284, 248] width 103 height 15
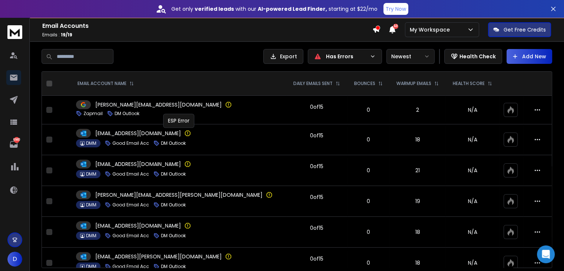
drag, startPoint x: 184, startPoint y: 130, endPoint x: 187, endPoint y: 128, distance: 4.2
click at [186, 127] on body "Get only verified leads with our AI-powered Lead Finder, starting at $22/mo Try…" at bounding box center [282, 135] width 564 height 271
click at [206, 45] on div "Export Has Errors Newest Health Check Add New EMAIL ACCOUNT NAME DAILY EMAILS S…" at bounding box center [297, 159] width 534 height 234
click at [146, 132] on p "[EMAIL_ADDRESS][DOMAIN_NAME]" at bounding box center [138, 132] width 86 height 7
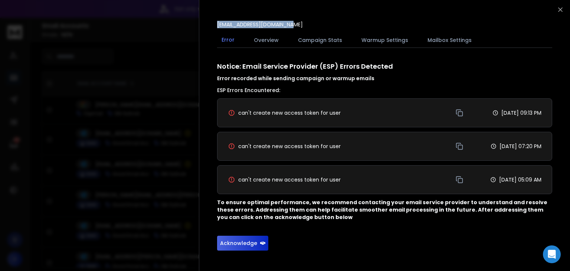
drag, startPoint x: 294, startPoint y: 23, endPoint x: 211, endPoint y: 18, distance: 83.2
click at [211, 18] on div "loganb@digimavsmail16.com Error Overview Campaign Stats Warmup Settings Mailbox…" at bounding box center [384, 135] width 353 height 253
copy p "loganb@digimavsmail16.com"
click at [144, 208] on div at bounding box center [285, 135] width 570 height 271
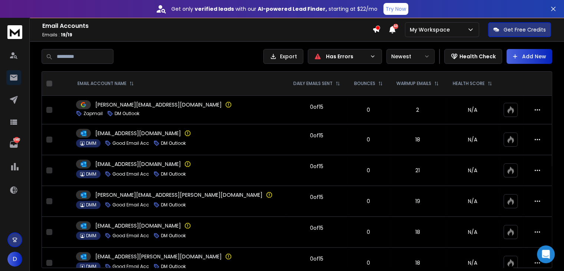
click at [524, 56] on button "Add New" at bounding box center [530, 56] width 46 height 15
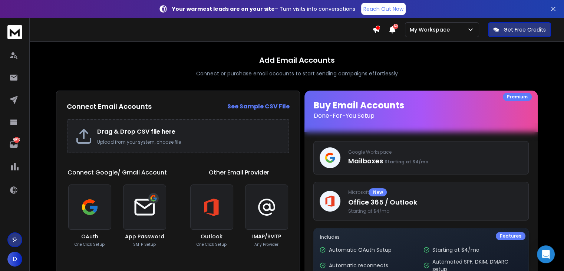
click at [231, 196] on div at bounding box center [211, 206] width 43 height 45
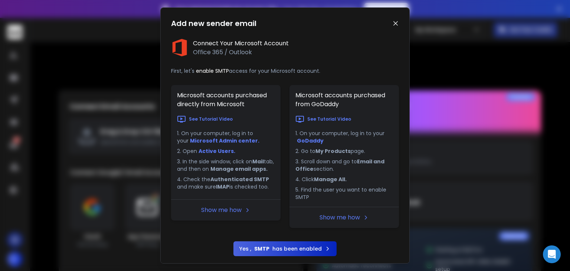
click at [282, 248] on button "Yes , SMTP has been enabled" at bounding box center [284, 248] width 103 height 15
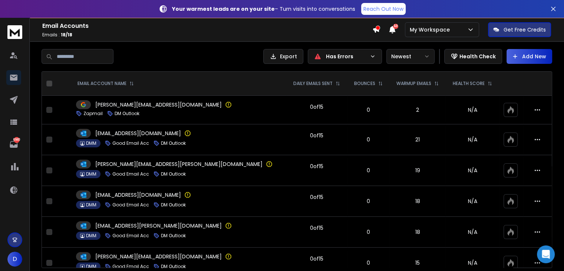
click at [200, 137] on div "[EMAIL_ADDRESS][DOMAIN_NAME]" at bounding box center [179, 133] width 206 height 9
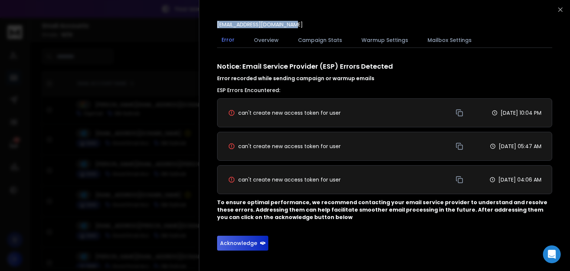
drag, startPoint x: 301, startPoint y: 22, endPoint x: 207, endPoint y: 27, distance: 94.0
click at [209, 26] on div "[EMAIL_ADDRESS][DOMAIN_NAME] Error Overview Campaign Stats Warmup Settings Mail…" at bounding box center [384, 135] width 353 height 253
copy p "[EMAIL_ADDRESS][DOMAIN_NAME]"
click at [161, 221] on div at bounding box center [285, 135] width 570 height 271
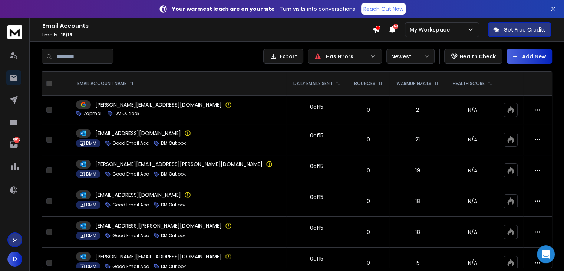
click at [530, 57] on button "Add New" at bounding box center [530, 56] width 46 height 15
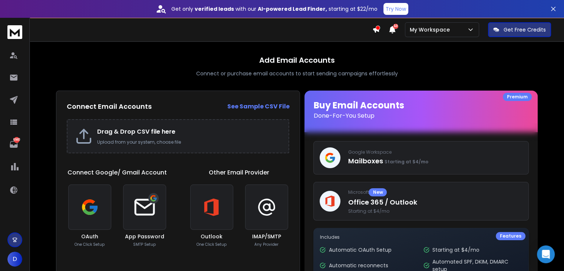
click at [215, 199] on icon at bounding box center [211, 206] width 14 height 17
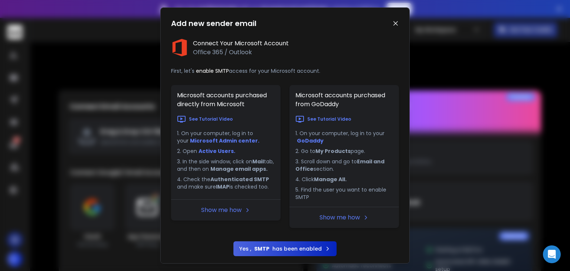
click at [267, 252] on b "SMTP" at bounding box center [261, 248] width 15 height 7
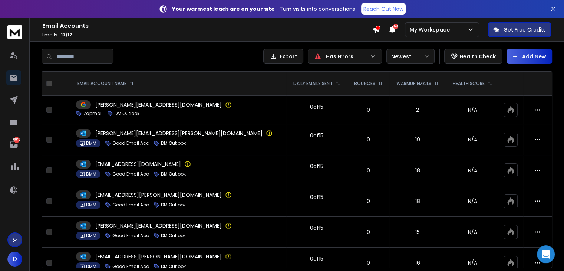
click at [206, 143] on div "DMM Good Email Acc DM Outlook" at bounding box center [179, 143] width 206 height 8
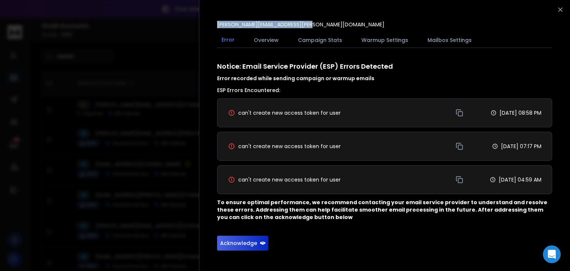
drag, startPoint x: 313, startPoint y: 23, endPoint x: 207, endPoint y: 21, distance: 106.1
click at [207, 21] on div "Multi Select Table Sheet logan.barrett@digimavsmail16.com Error Overview Campai…" at bounding box center [384, 135] width 371 height 271
copy p "logan.barrett@digimavsmail16.com"
click at [72, 132] on div at bounding box center [285, 135] width 570 height 271
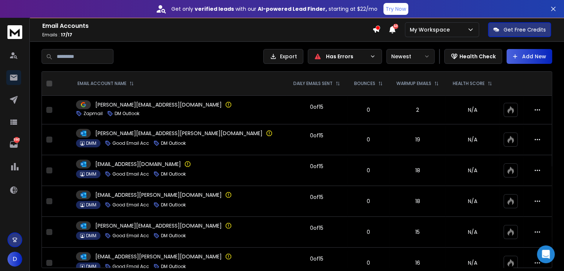
click at [525, 57] on button "Add New" at bounding box center [530, 56] width 46 height 15
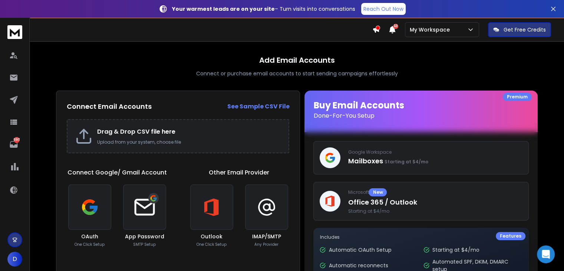
click at [209, 197] on div at bounding box center [211, 207] width 19 height 21
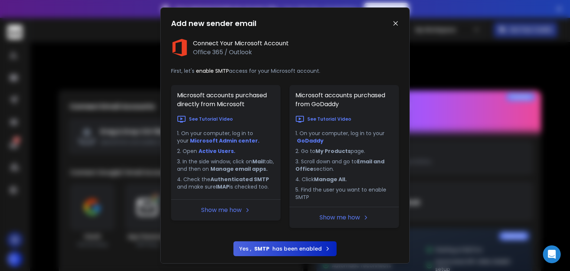
click at [261, 245] on b "SMTP" at bounding box center [261, 248] width 15 height 7
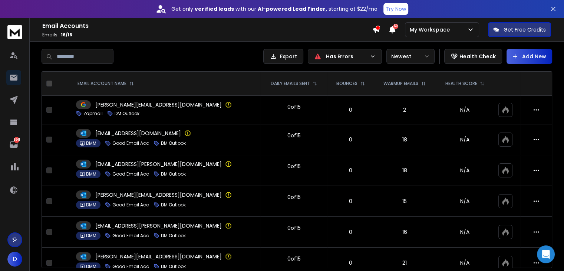
click at [183, 137] on div "[EMAIL_ADDRESS][DOMAIN_NAME]" at bounding box center [166, 133] width 180 height 9
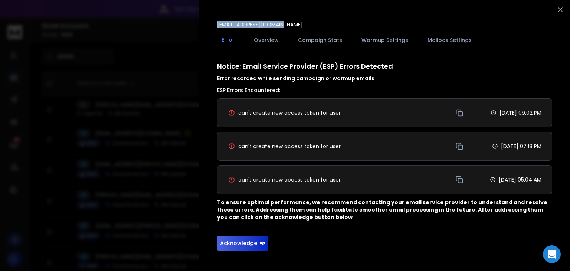
drag, startPoint x: 283, startPoint y: 24, endPoint x: 212, endPoint y: 21, distance: 71.3
click at [212, 22] on div "l.b@digimavsmail16.com Error Overview Campaign Stats Warmup Settings Mailbox Se…" at bounding box center [384, 135] width 353 height 253
copy p "l.b@digimavsmail16.com"
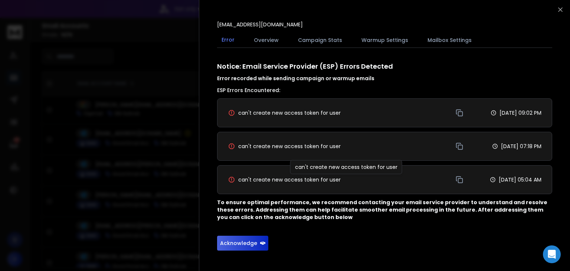
click at [131, 146] on div at bounding box center [285, 135] width 570 height 271
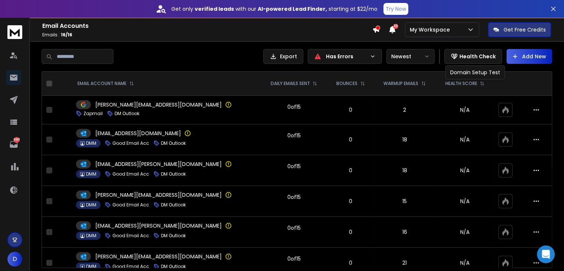
click at [510, 55] on button "Add New" at bounding box center [530, 56] width 46 height 15
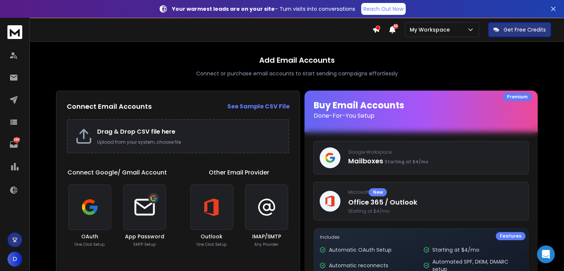
click at [218, 203] on icon at bounding box center [211, 206] width 14 height 17
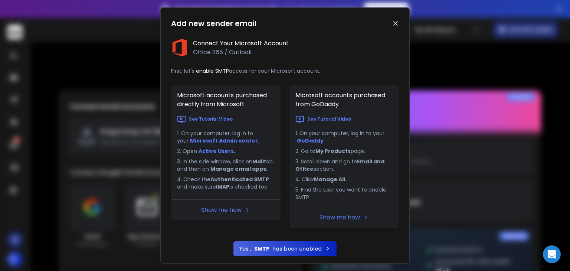
click at [313, 251] on button "Yes , SMTP has been enabled" at bounding box center [284, 248] width 103 height 15
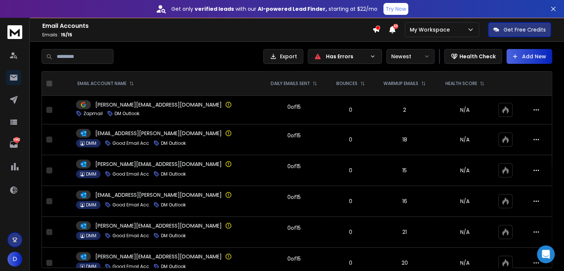
click at [217, 146] on div "DMM Good Email Acc DM Outlook" at bounding box center [166, 143] width 180 height 8
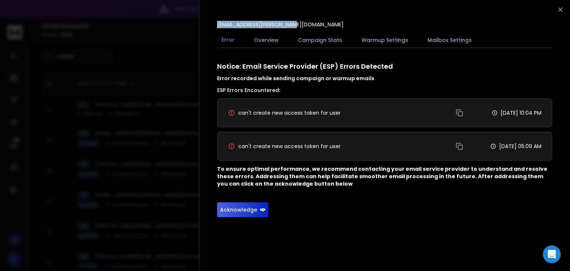
drag, startPoint x: 298, startPoint y: 24, endPoint x: 210, endPoint y: 28, distance: 88.0
click at [210, 28] on div "b-logan@digimavsmail16.com Error Overview Campaign Stats Warmup Settings Mailbo…" at bounding box center [384, 119] width 353 height 220
copy p "b-logan@digimavsmail16.com"
click at [159, 75] on div at bounding box center [285, 135] width 570 height 271
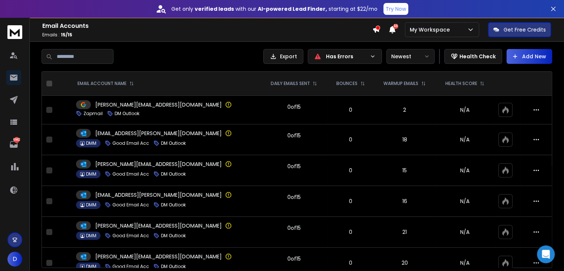
click at [519, 59] on button "Add New" at bounding box center [530, 56] width 46 height 15
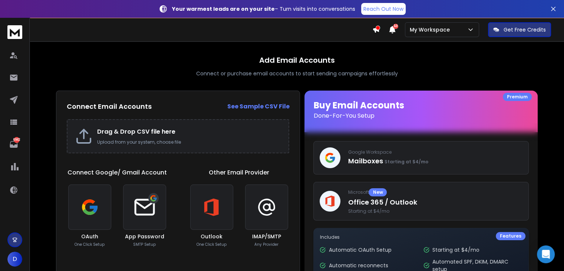
click at [218, 211] on icon at bounding box center [211, 206] width 14 height 17
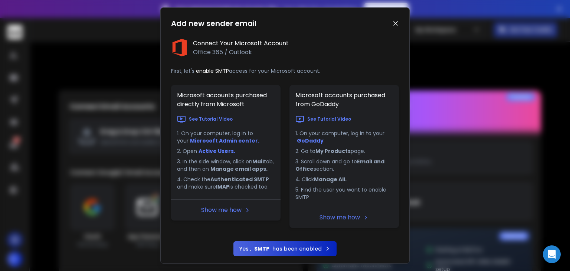
scroll to position [3, 0]
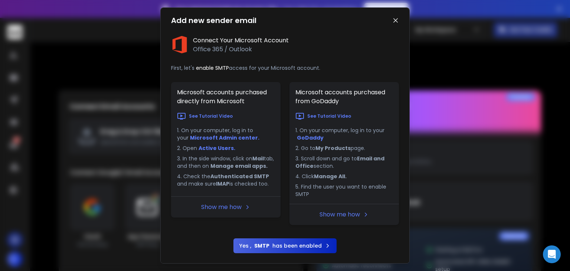
click at [280, 247] on button "Yes , SMTP has been enabled" at bounding box center [284, 245] width 103 height 15
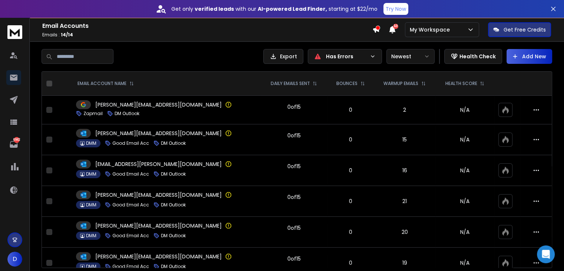
click at [220, 132] on div "[PERSON_NAME][EMAIL_ADDRESS][DOMAIN_NAME]" at bounding box center [166, 133] width 180 height 9
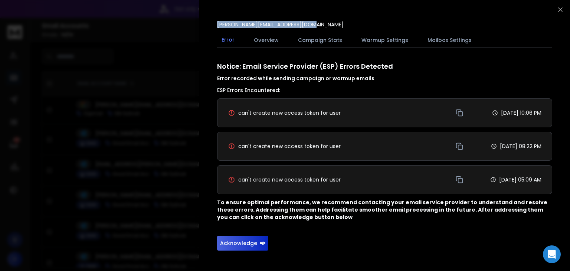
drag, startPoint x: 313, startPoint y: 25, endPoint x: 211, endPoint y: 25, distance: 102.0
click at [211, 27] on div "barrett-logan@digimavsmail16.com Error Overview Campaign Stats Warmup Settings …" at bounding box center [384, 135] width 353 height 253
copy p "barrett-logan@digimavsmail16.com"
click at [113, 174] on div at bounding box center [285, 135] width 570 height 271
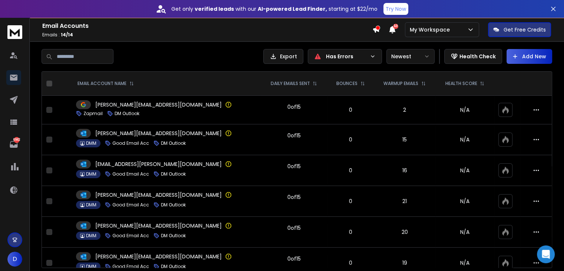
click at [518, 52] on button "Add New" at bounding box center [530, 56] width 46 height 15
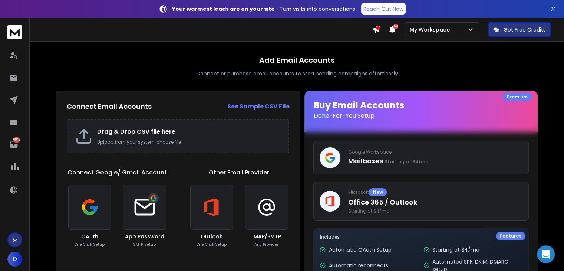
click at [208, 210] on icon at bounding box center [211, 206] width 17 height 17
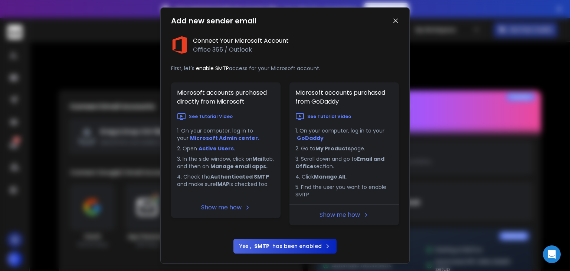
scroll to position [3, 0]
click at [300, 248] on button "Yes , SMTP has been enabled" at bounding box center [284, 245] width 103 height 15
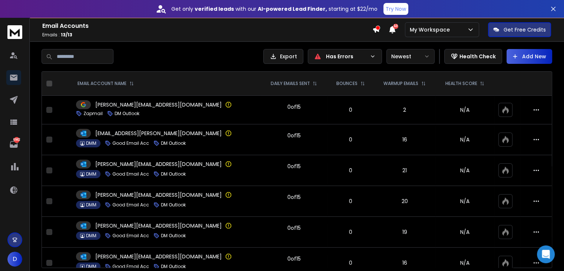
click at [201, 133] on div "l-barrett@digimavsmail16.com" at bounding box center [166, 133] width 180 height 9
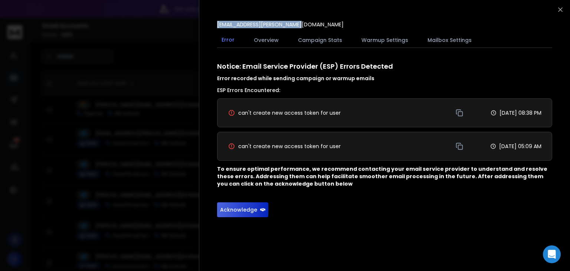
drag, startPoint x: 297, startPoint y: 22, endPoint x: 200, endPoint y: 26, distance: 97.6
click at [200, 26] on div "Multi Select Table Sheet l-barrett@digimavsmail16.com Error Overview Campaign S…" at bounding box center [384, 135] width 371 height 271
copy p "l-barrett@digimavsmail16.com"
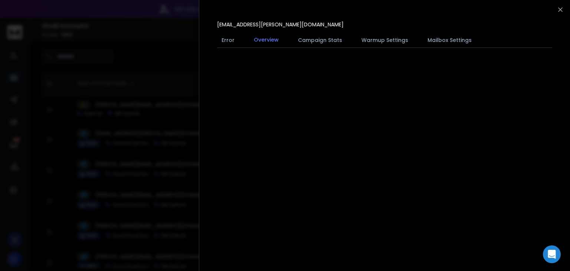
click at [111, 146] on div at bounding box center [285, 135] width 570 height 271
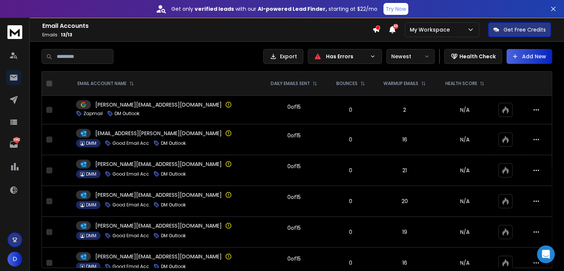
click at [533, 54] on button "Add New" at bounding box center [530, 56] width 46 height 15
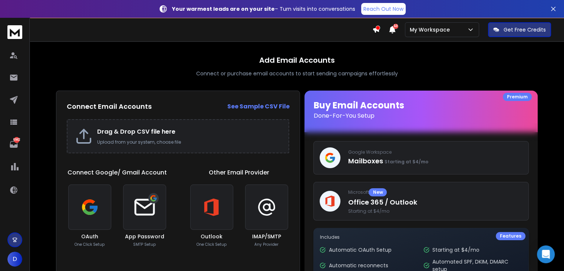
click at [209, 201] on icon at bounding box center [211, 206] width 14 height 17
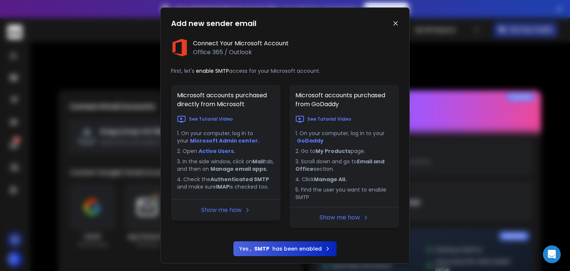
click at [296, 250] on button "Yes , SMTP has been enabled" at bounding box center [284, 248] width 103 height 15
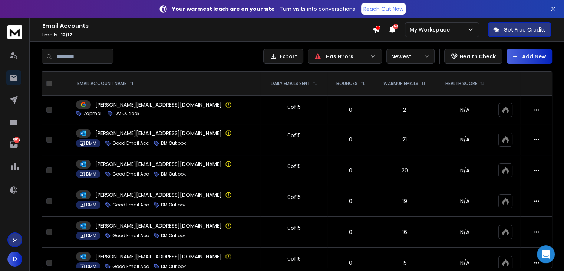
click at [196, 144] on div "DMM Good Email Acc DM Outlook" at bounding box center [166, 143] width 180 height 8
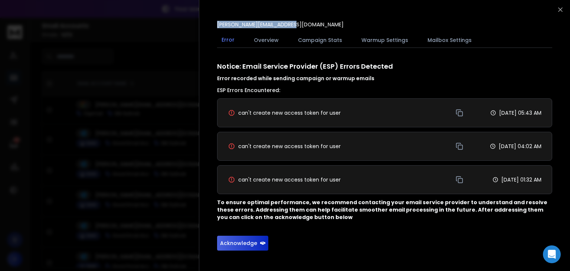
drag, startPoint x: 299, startPoint y: 23, endPoint x: 215, endPoint y: 21, distance: 83.8
click at [215, 21] on div "[PERSON_NAME][EMAIL_ADDRESS][DOMAIN_NAME] Error Overview Campaign Stats Warmup …" at bounding box center [384, 135] width 353 height 253
copy p "[PERSON_NAME][EMAIL_ADDRESS][DOMAIN_NAME]"
click at [155, 185] on div at bounding box center [285, 135] width 570 height 271
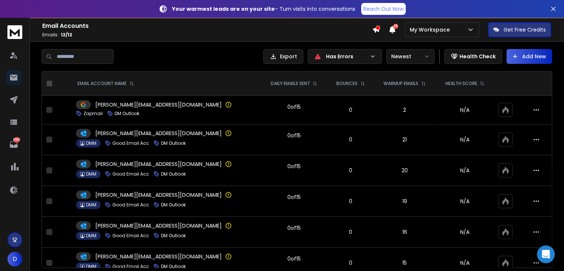
click at [536, 53] on button "Add New" at bounding box center [530, 56] width 46 height 15
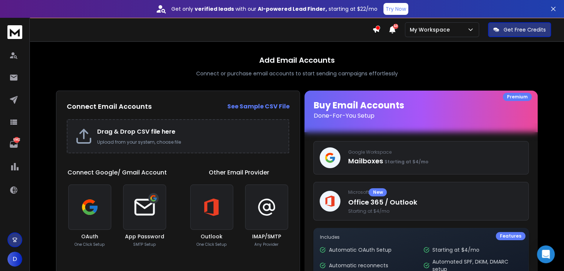
click at [177, 237] on div "Connect Google/ Gmail Account OAuth One Click Setup App Password SMTP Setup Oth…" at bounding box center [178, 207] width 223 height 79
click at [220, 210] on icon at bounding box center [211, 206] width 17 height 17
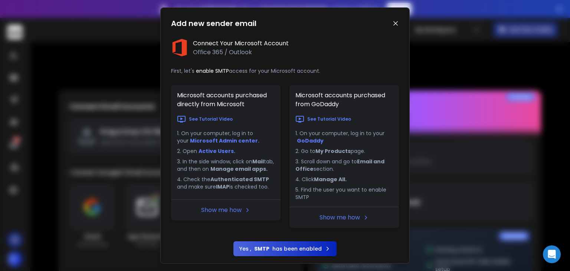
click at [275, 249] on button "Yes , SMTP has been enabled" at bounding box center [284, 248] width 103 height 15
